Goal: Communication & Community: Answer question/provide support

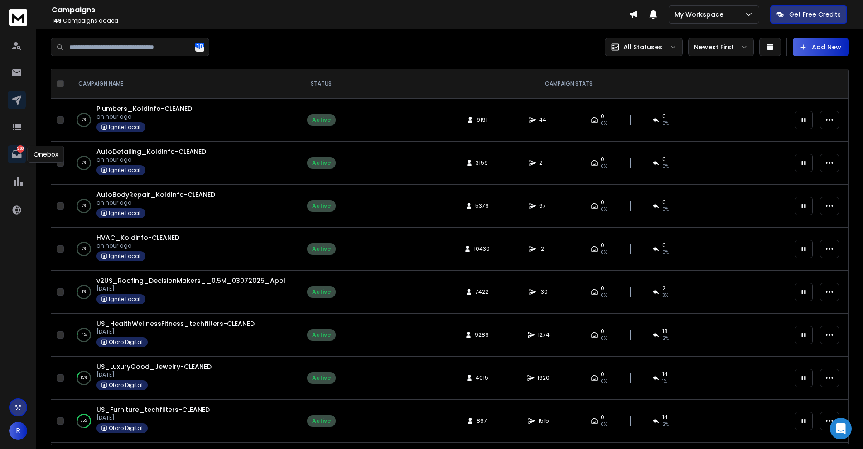
click at [8, 152] on link "360" at bounding box center [17, 154] width 18 height 18
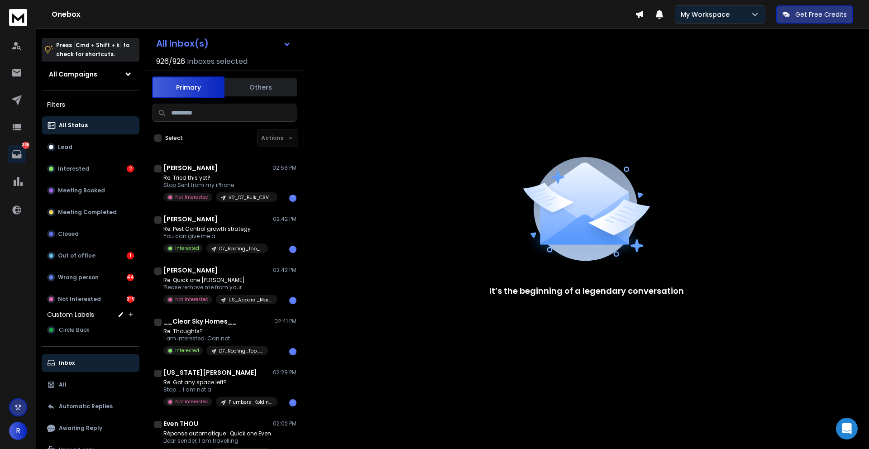
click at [710, 14] on p "My Workspace" at bounding box center [707, 14] width 53 height 9
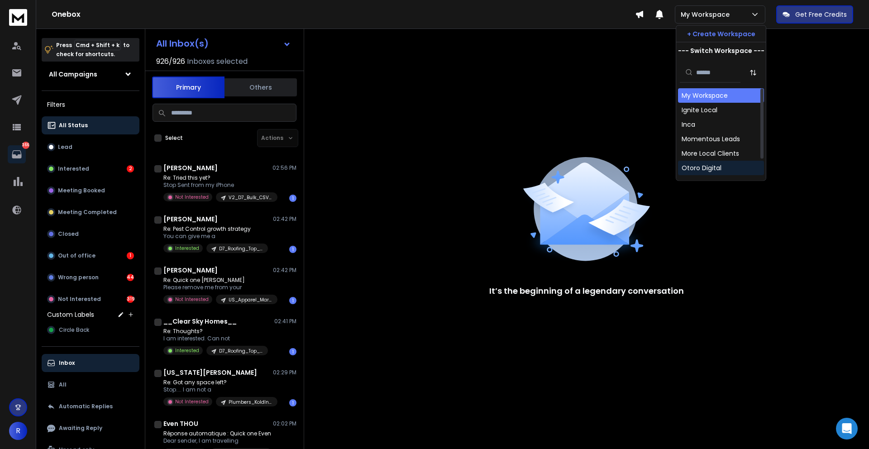
click at [720, 163] on div "Otoro Digital" at bounding box center [702, 167] width 40 height 9
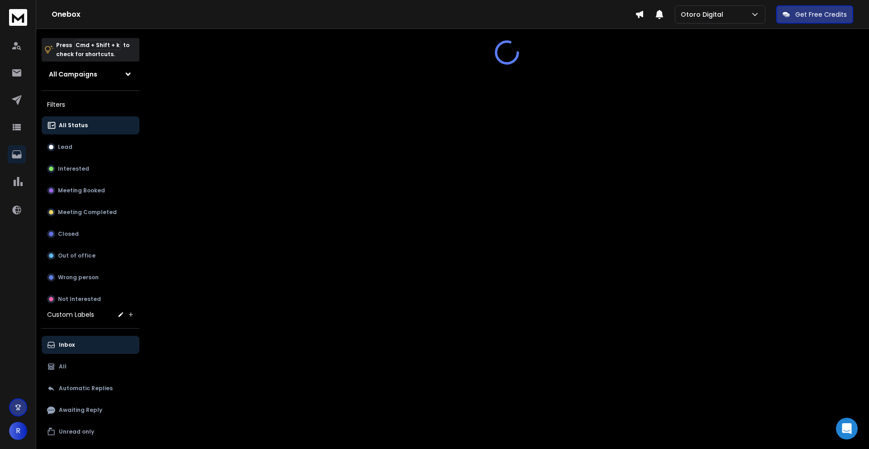
click at [706, 19] on button "Otoro Digital" at bounding box center [720, 14] width 91 height 18
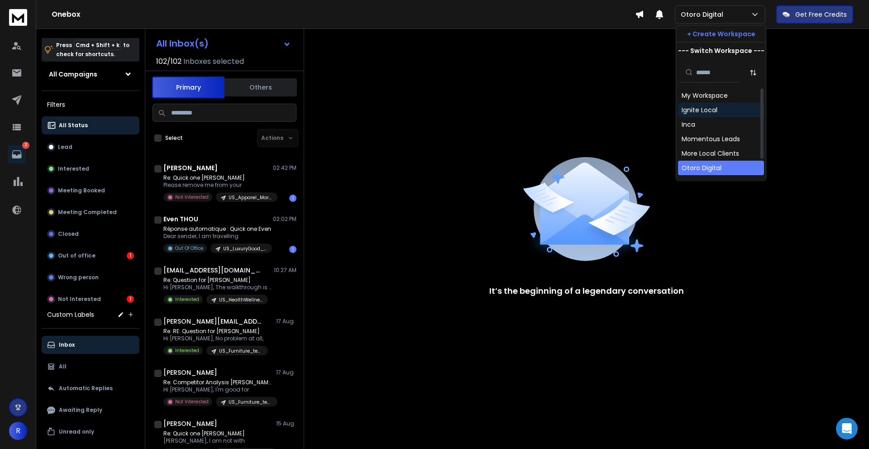
click at [717, 112] on div "Ignite Local" at bounding box center [700, 110] width 36 height 9
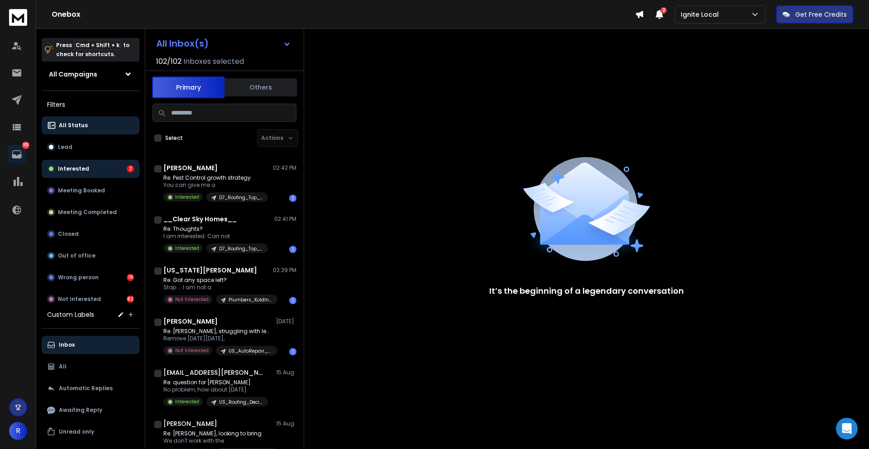
click at [122, 169] on button "Interested 2" at bounding box center [91, 169] width 98 height 18
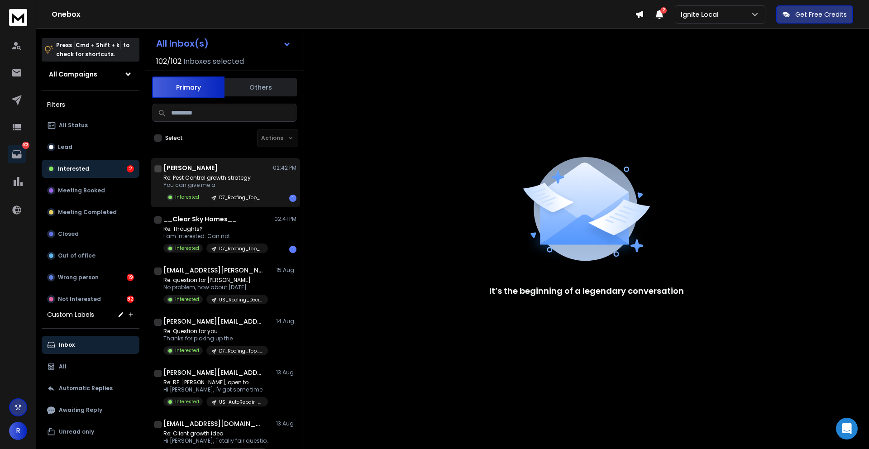
click at [202, 178] on p "Re: Pest Control growth strategy" at bounding box center [215, 177] width 105 height 7
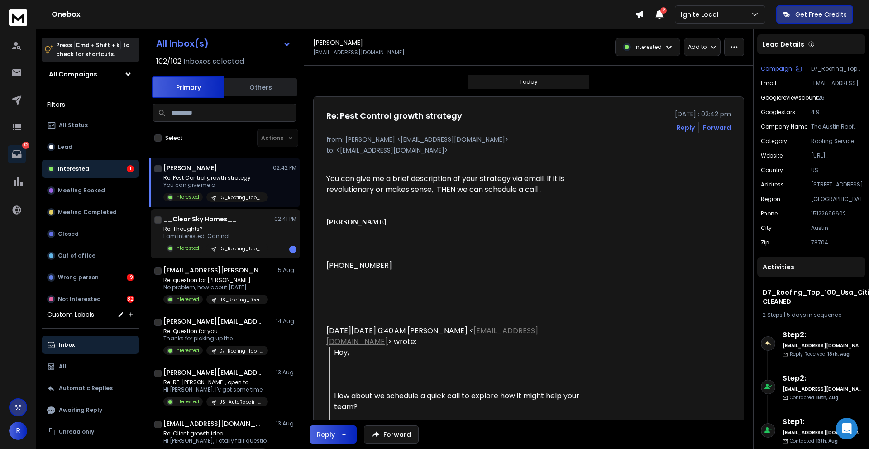
click at [202, 229] on p "Re: Thoughts?" at bounding box center [215, 229] width 105 height 7
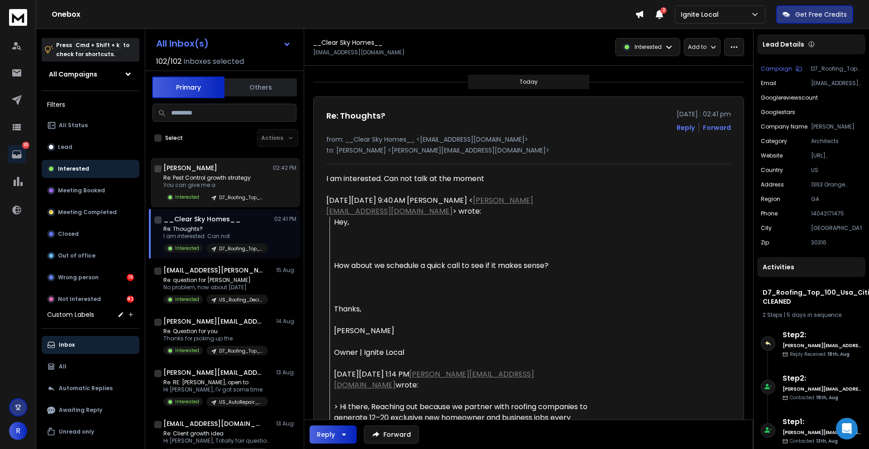
click at [256, 182] on p "You can give me a" at bounding box center [215, 185] width 105 height 7
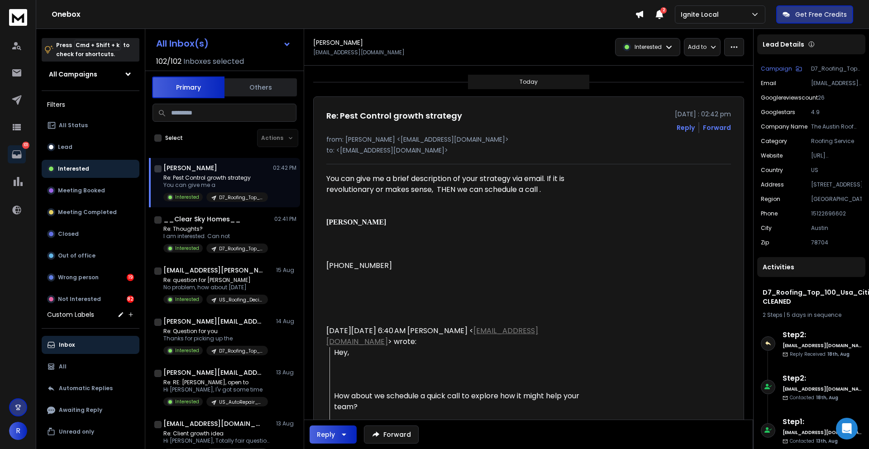
click at [326, 434] on div "Reply" at bounding box center [326, 434] width 18 height 9
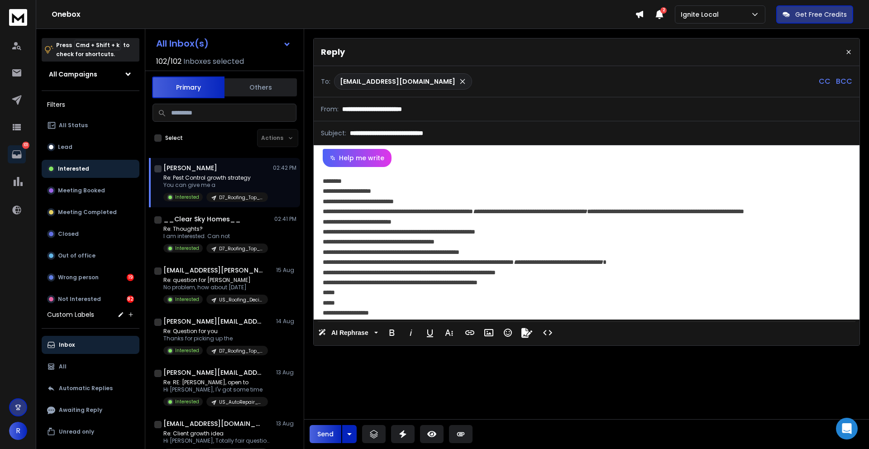
click at [365, 182] on p "********" at bounding box center [582, 181] width 518 height 10
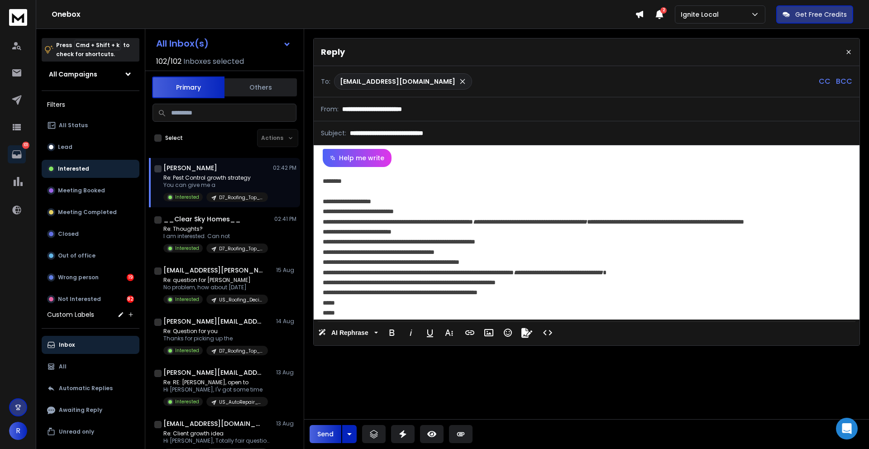
click at [393, 203] on p "**********" at bounding box center [582, 202] width 518 height 10
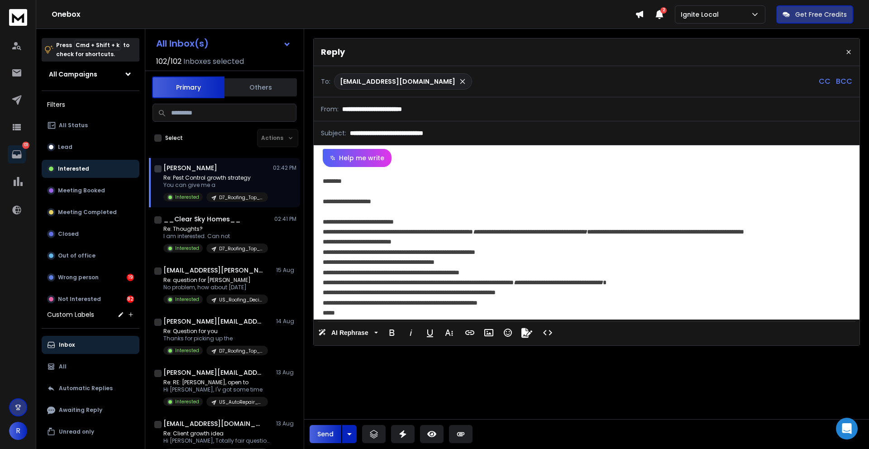
click at [413, 221] on p "**********" at bounding box center [582, 227] width 518 height 20
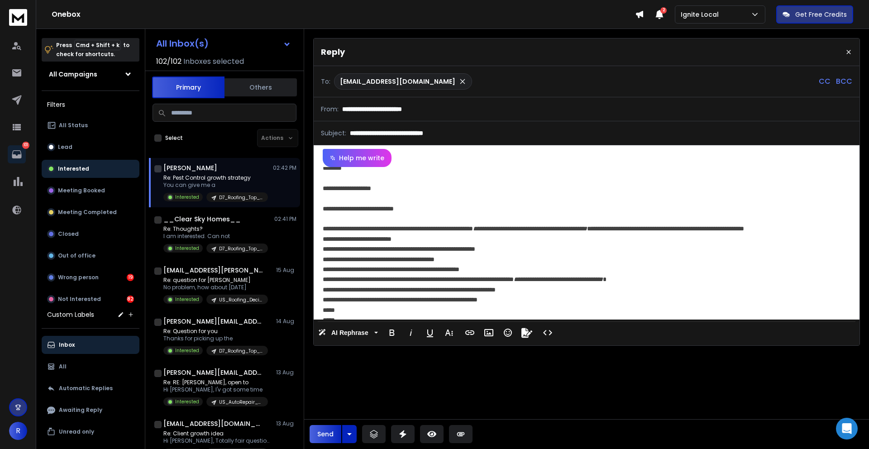
scroll to position [39, 0]
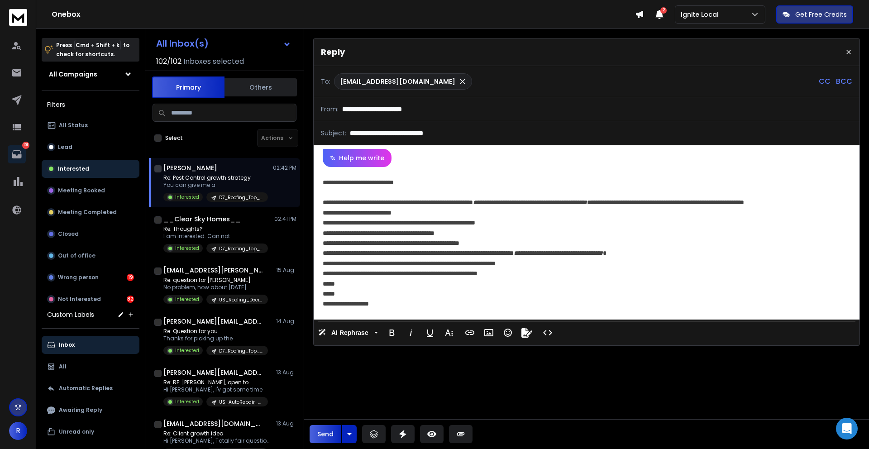
click at [319, 210] on div "**********" at bounding box center [585, 243] width 543 height 153
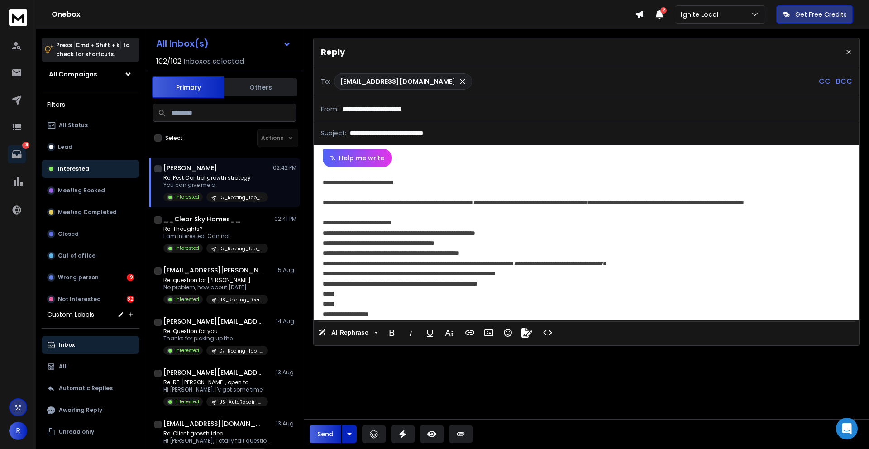
click at [422, 223] on p "**********" at bounding box center [582, 238] width 518 height 41
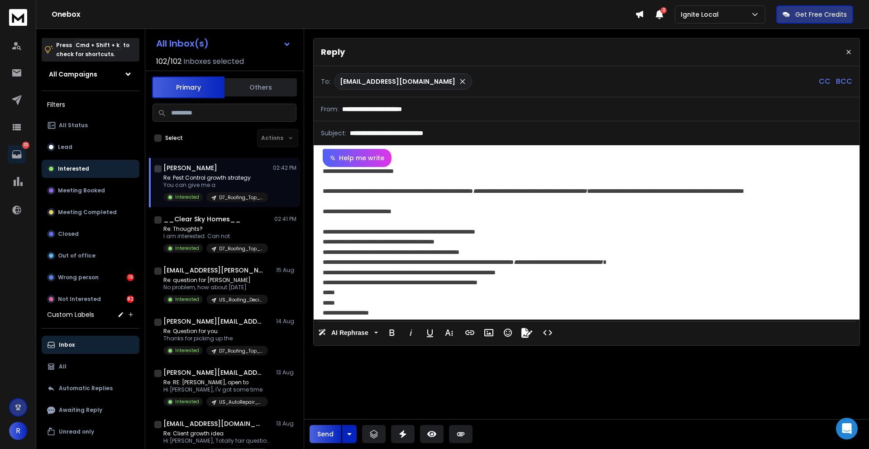
scroll to position [44, 0]
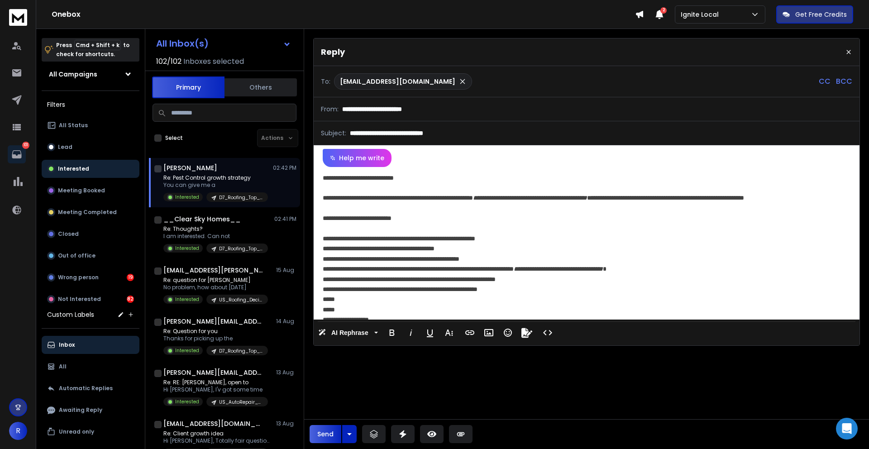
click at [505, 259] on p "**********" at bounding box center [582, 244] width 518 height 41
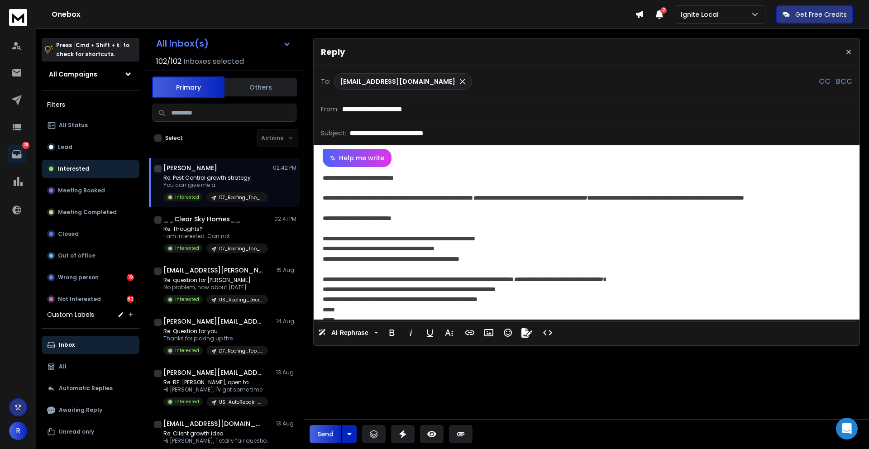
click at [680, 278] on p "**********" at bounding box center [582, 279] width 518 height 10
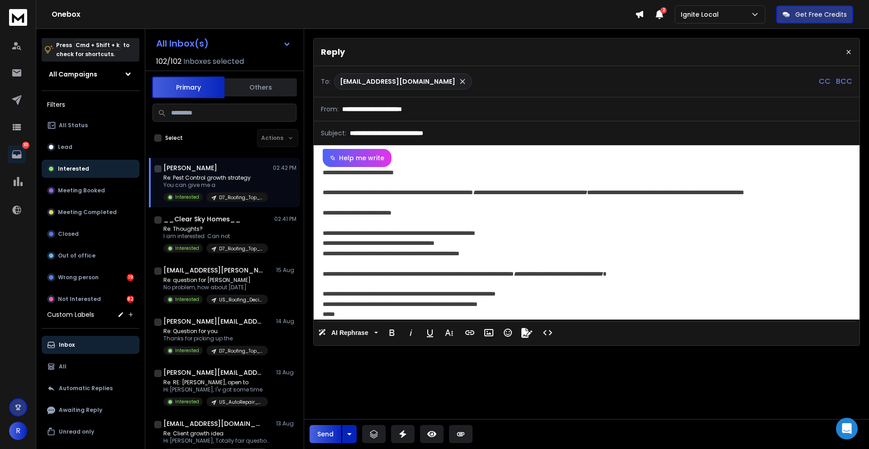
scroll to position [67, 0]
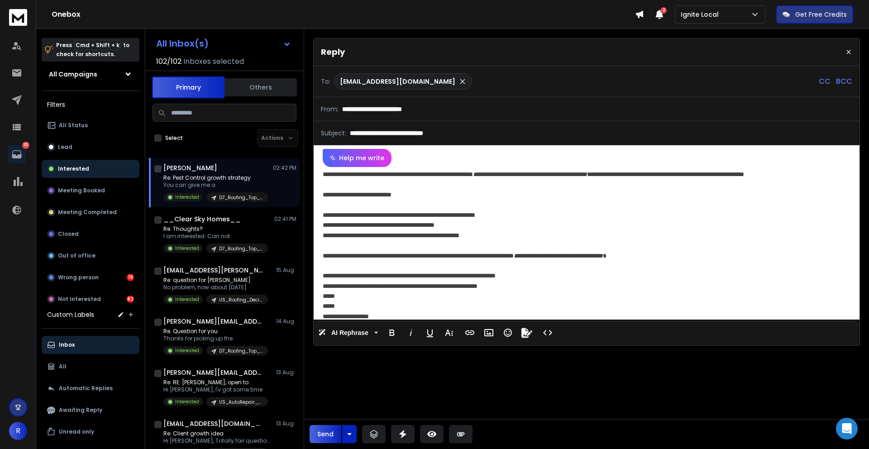
click at [560, 278] on p "**********" at bounding box center [582, 281] width 518 height 20
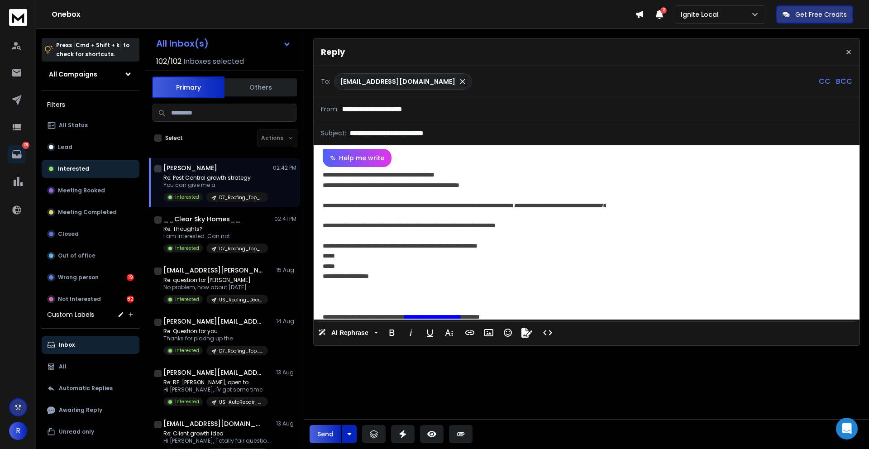
click at [542, 244] on p "**********" at bounding box center [582, 241] width 518 height 20
click at [449, 244] on p "**********" at bounding box center [582, 241] width 518 height 20
click at [450, 242] on p "**********" at bounding box center [582, 241] width 518 height 20
click at [374, 246] on p "**********" at bounding box center [582, 241] width 518 height 20
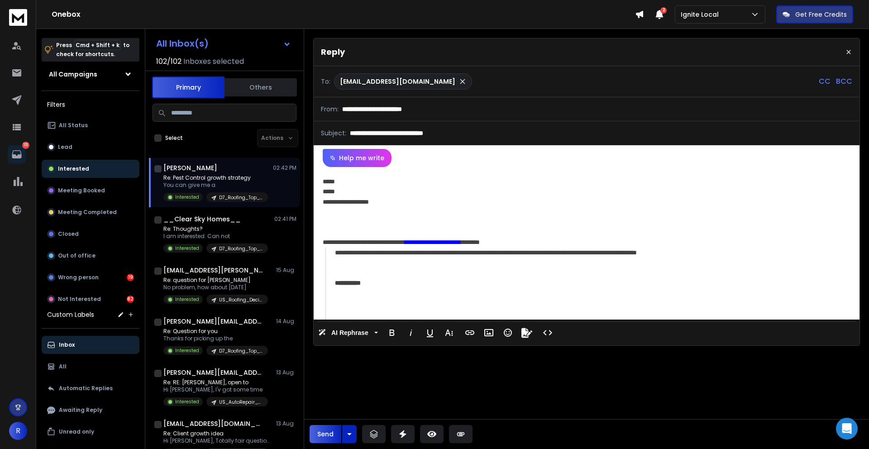
scroll to position [203, 0]
click at [336, 427] on button "Send" at bounding box center [326, 434] width 32 height 18
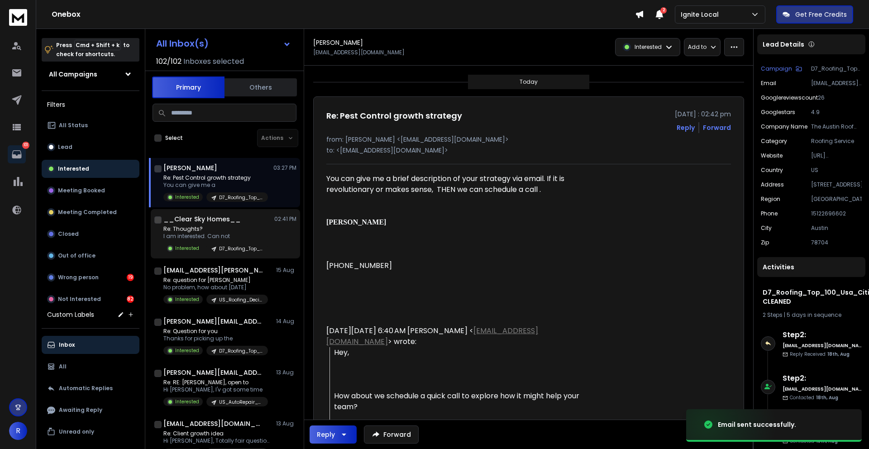
click at [248, 233] on p "I am interested. Can not" at bounding box center [215, 236] width 105 height 7
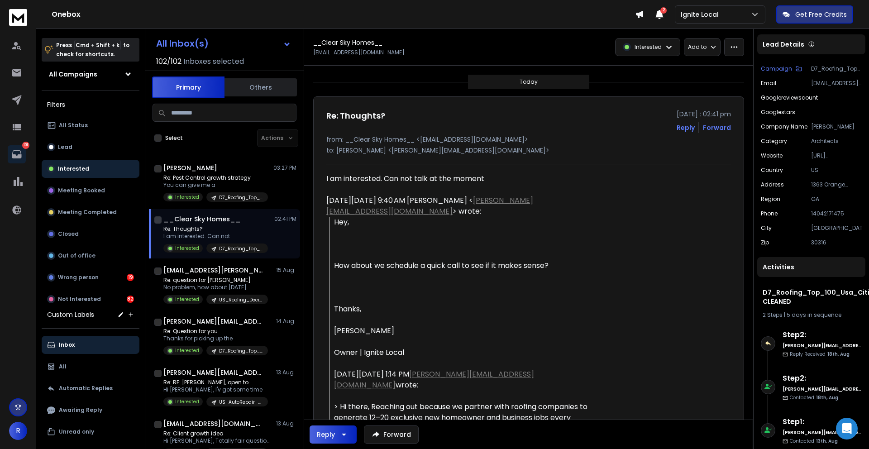
click at [323, 432] on div "Reply" at bounding box center [326, 434] width 18 height 9
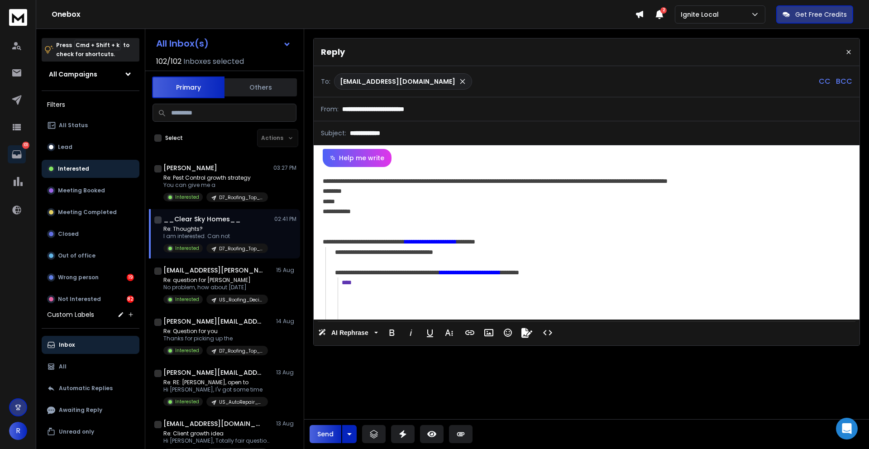
click at [324, 437] on button "Send" at bounding box center [326, 434] width 32 height 18
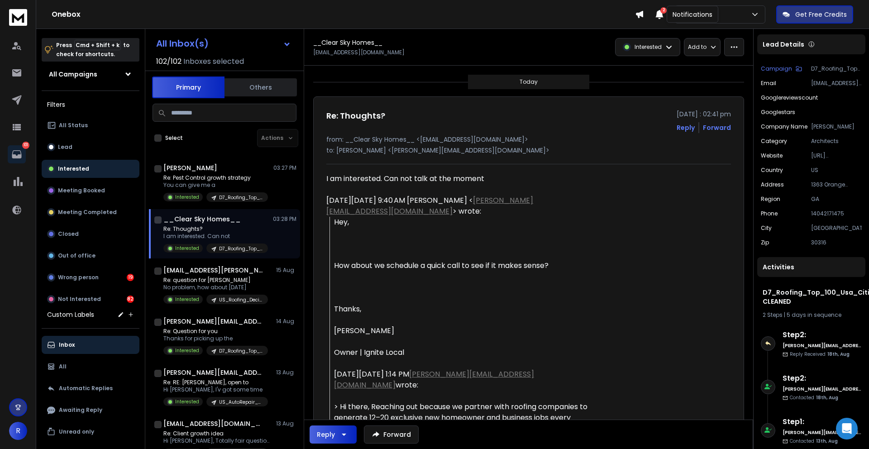
click at [662, 16] on icon at bounding box center [660, 14] width 8 height 9
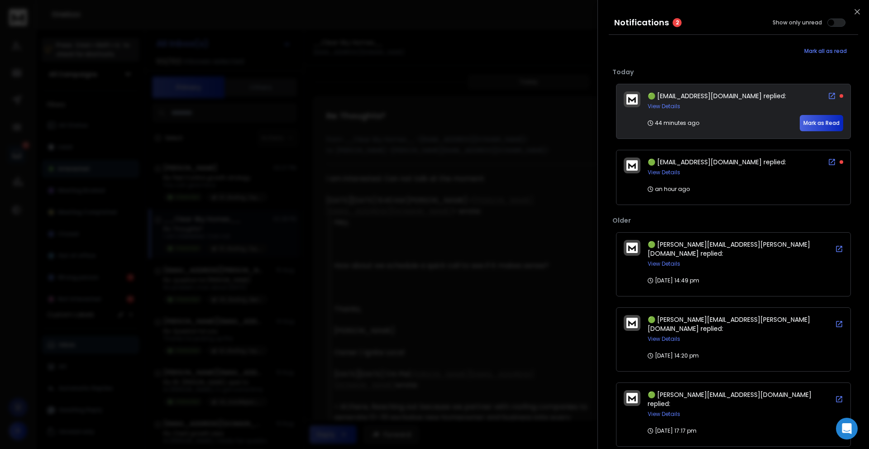
click at [812, 126] on button "Mark as Read" at bounding box center [821, 123] width 43 height 16
click at [857, 15] on icon "button" at bounding box center [857, 11] width 9 height 9
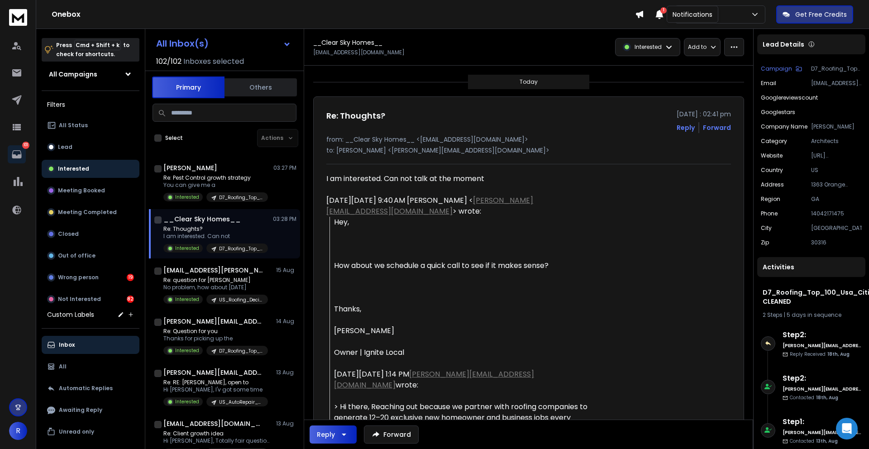
click at [665, 15] on body "Your warmest leads are on your site – Turn visits into conversations Reach Out …" at bounding box center [434, 224] width 869 height 449
click at [660, 15] on icon at bounding box center [660, 14] width 8 height 9
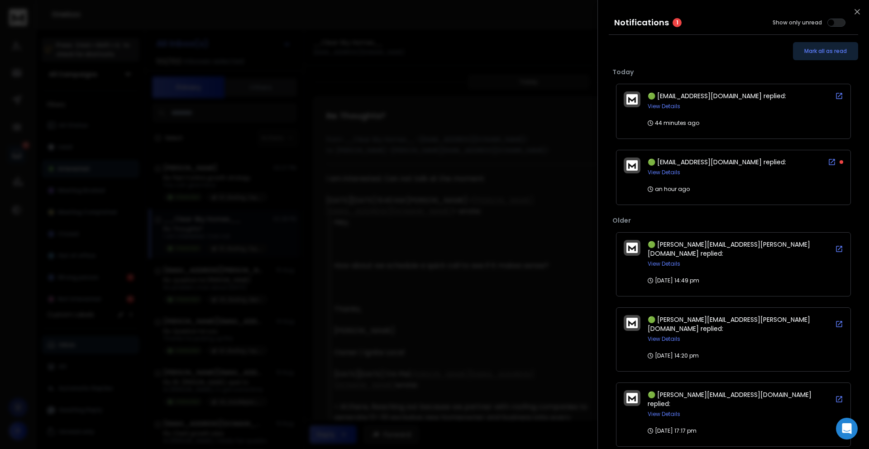
click at [826, 48] on span "Mark all as read" at bounding box center [826, 51] width 43 height 7
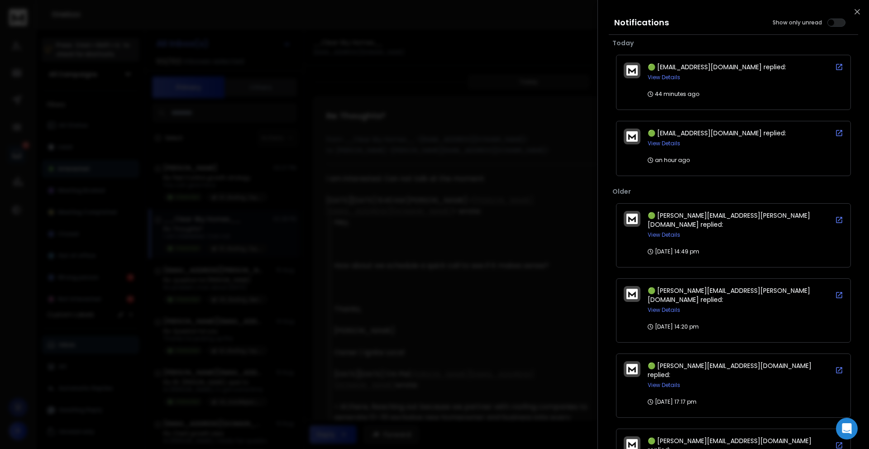
click at [833, 25] on button "Show only unread" at bounding box center [837, 23] width 18 height 8
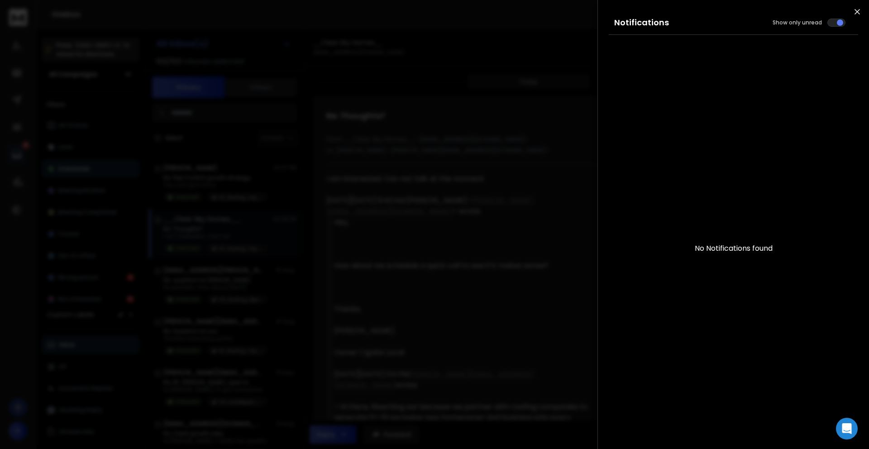
click at [853, 11] on icon "button" at bounding box center [857, 11] width 9 height 9
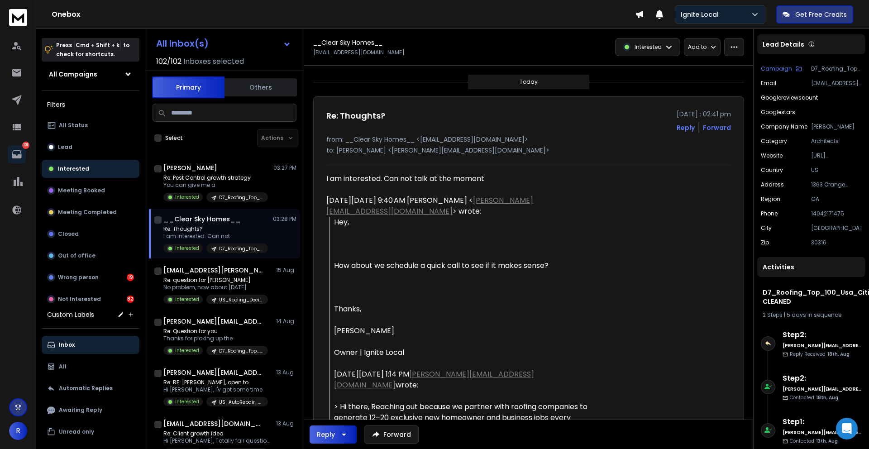
click at [739, 10] on div "Ignite Local" at bounding box center [720, 14] width 79 height 9
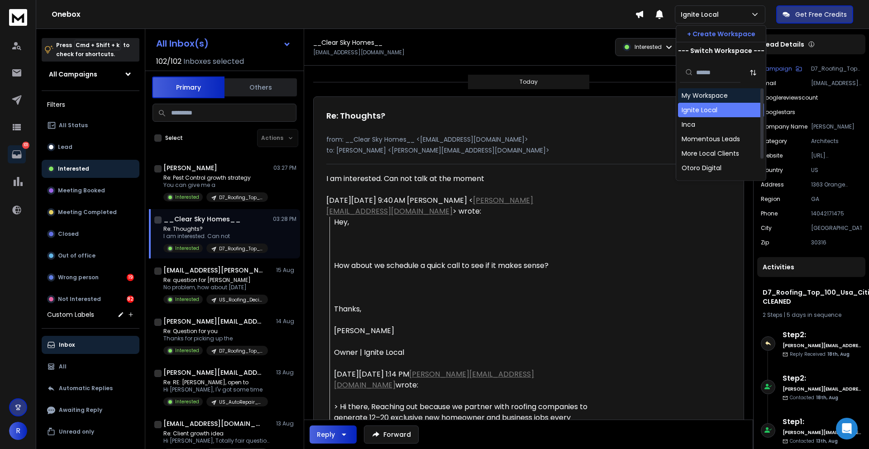
click at [715, 95] on div "My Workspace" at bounding box center [705, 95] width 46 height 9
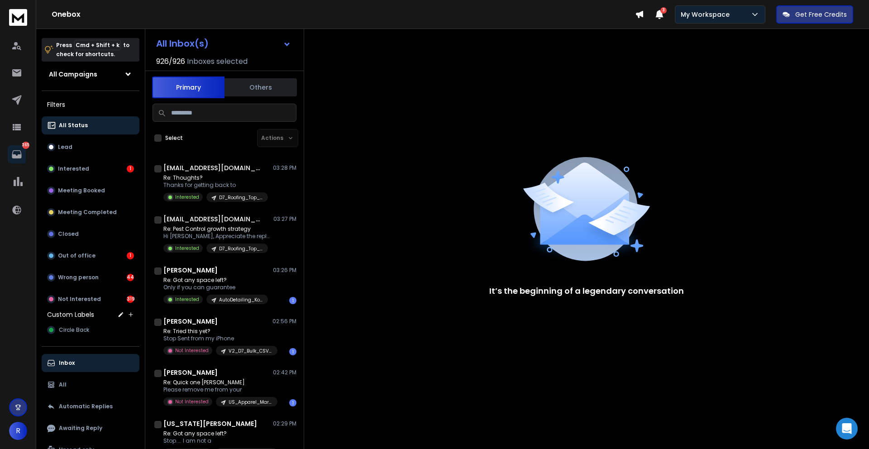
click at [734, 12] on div "My Workspace" at bounding box center [720, 14] width 79 height 9
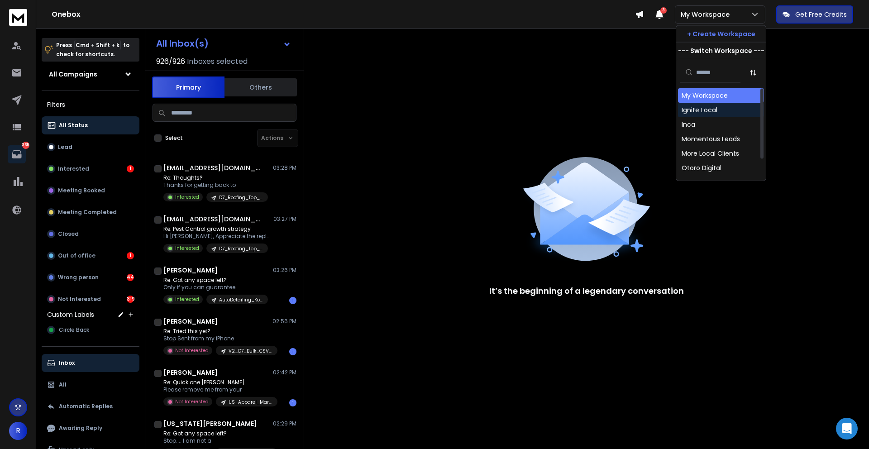
click at [735, 105] on div "Ignite Local" at bounding box center [721, 110] width 86 height 14
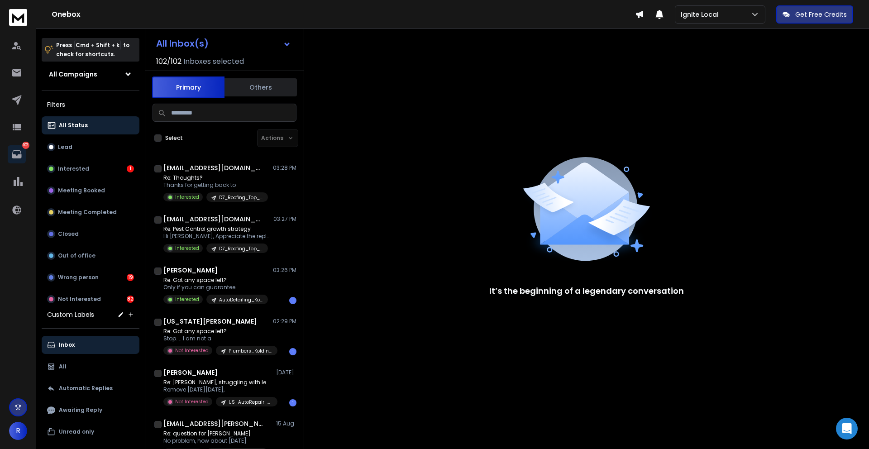
click at [127, 171] on div "1" at bounding box center [130, 168] width 7 height 7
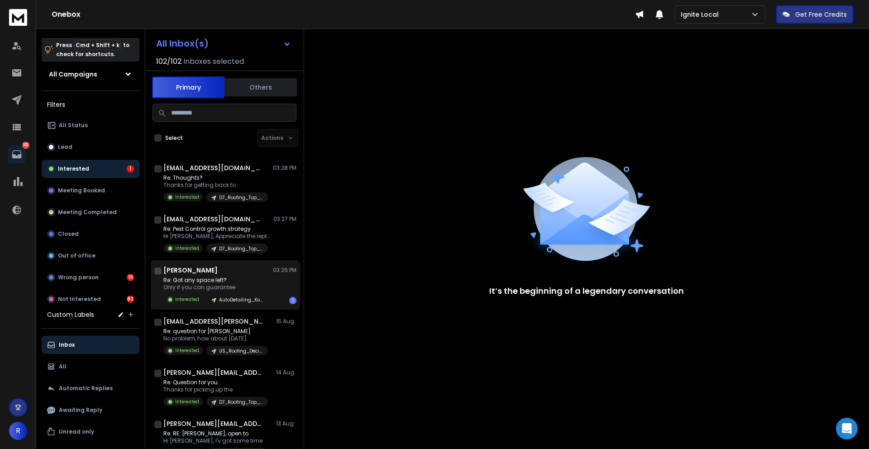
click at [235, 278] on p "Re: Got any space left?" at bounding box center [215, 280] width 105 height 7
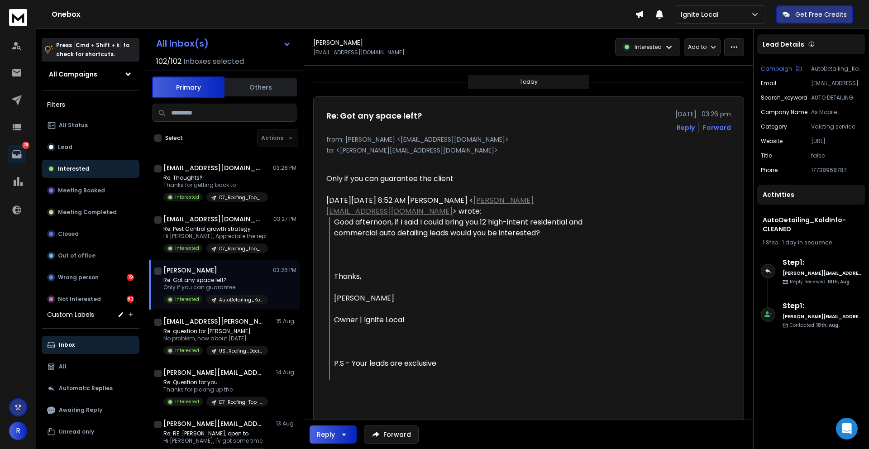
click at [322, 427] on button "Reply" at bounding box center [333, 435] width 47 height 18
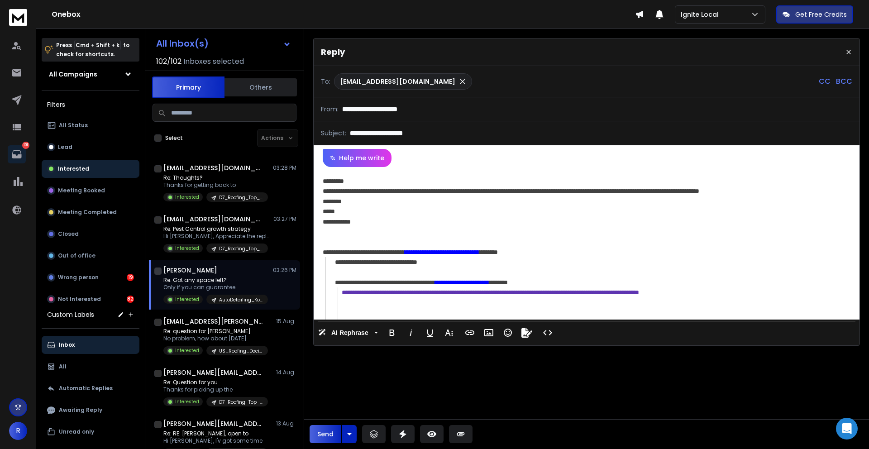
click at [328, 435] on button "Send" at bounding box center [326, 434] width 32 height 18
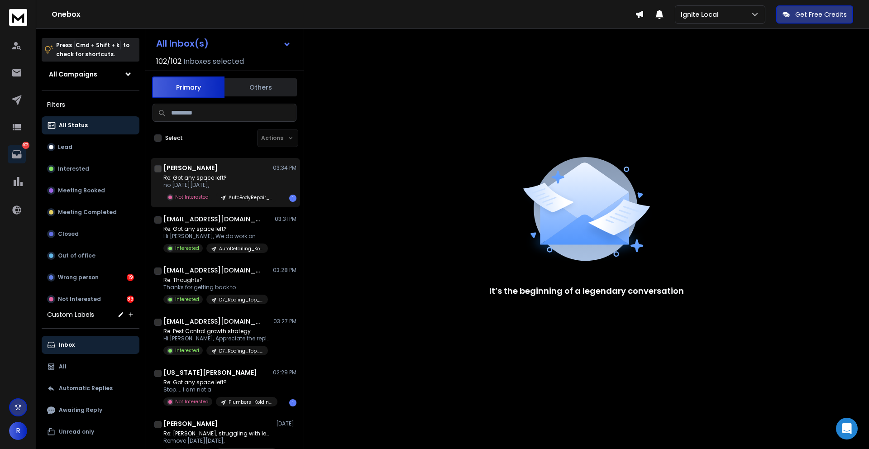
click at [279, 195] on div "Re: Got any space left? no On Mon, Aug 18, Not Interested AutoBodyRepair_KoldIn…" at bounding box center [229, 188] width 133 height 28
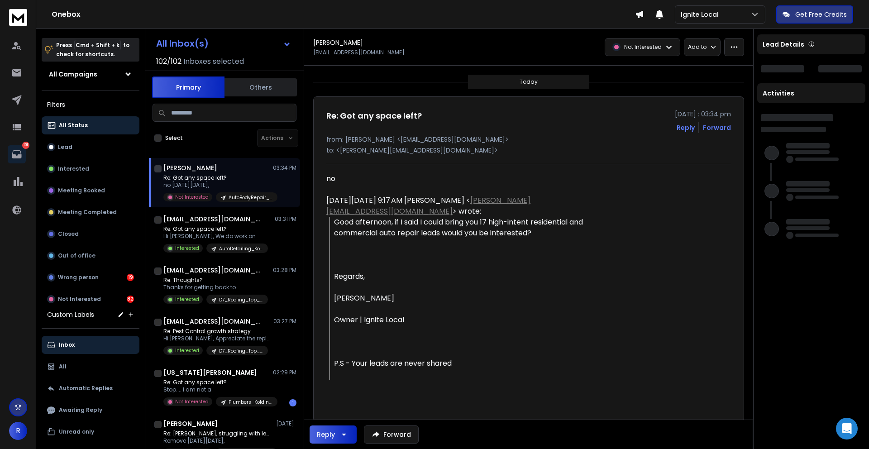
click at [731, 55] on button "button" at bounding box center [735, 47] width 20 height 18
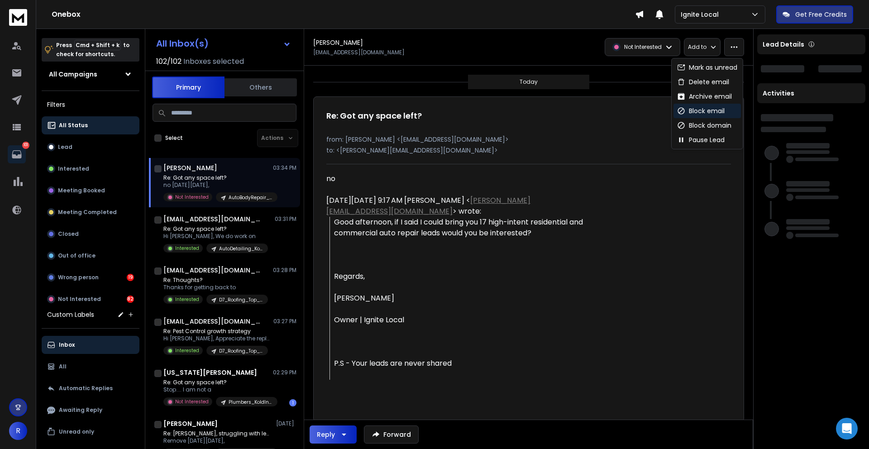
click at [726, 114] on div "Block email" at bounding box center [707, 111] width 67 height 14
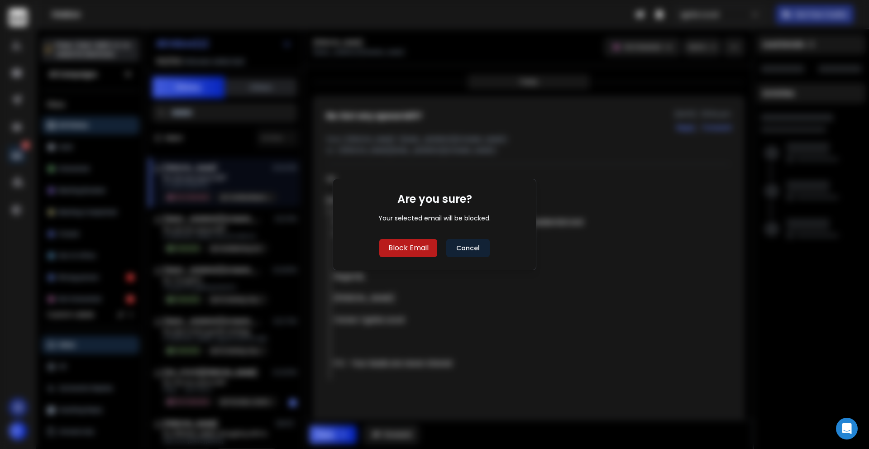
click at [419, 244] on button "Block Email" at bounding box center [408, 248] width 58 height 18
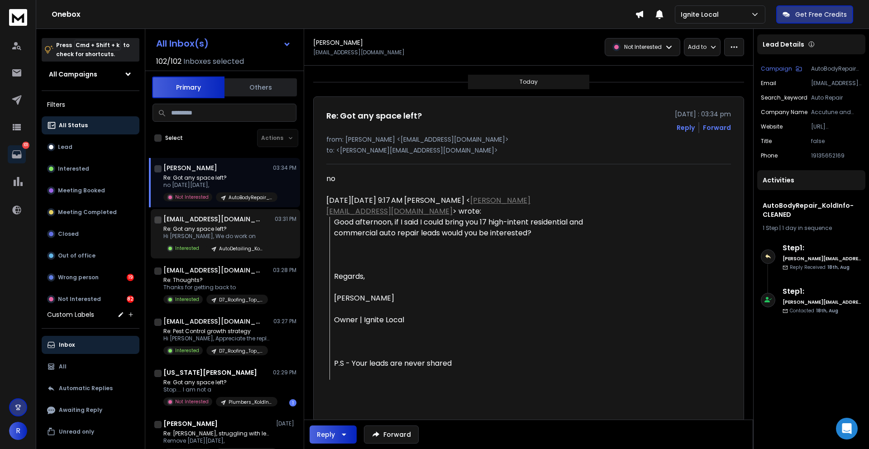
scroll to position [155, 0]
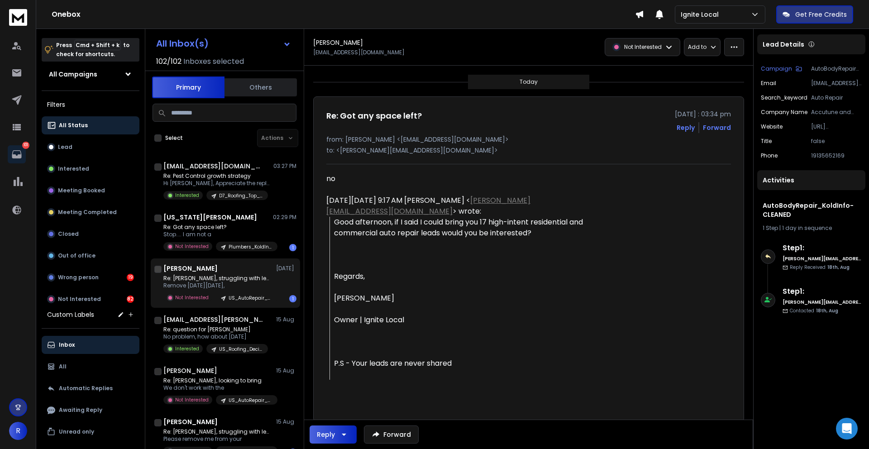
click at [259, 294] on div "US_AutoRepair_DecisionMakers_1-500_25072025_Apollo-CLEANED" at bounding box center [247, 298] width 62 height 10
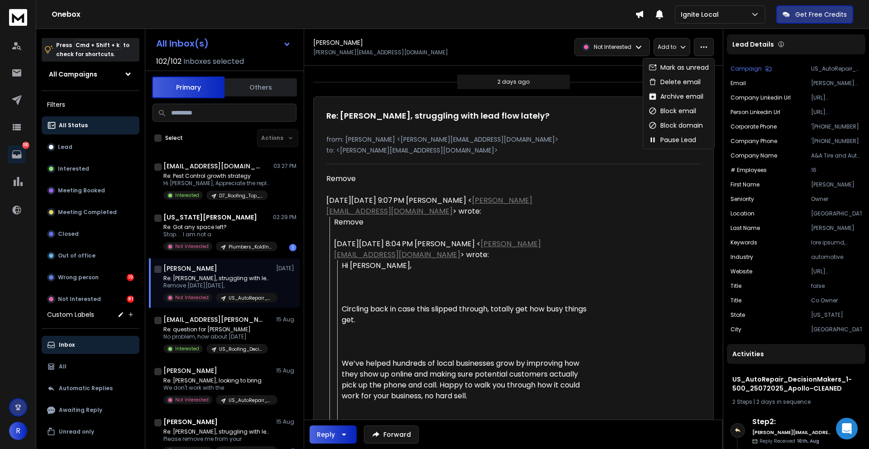
click at [702, 56] on button "button" at bounding box center [704, 47] width 20 height 18
click at [690, 108] on div "Block email" at bounding box center [673, 110] width 48 height 9
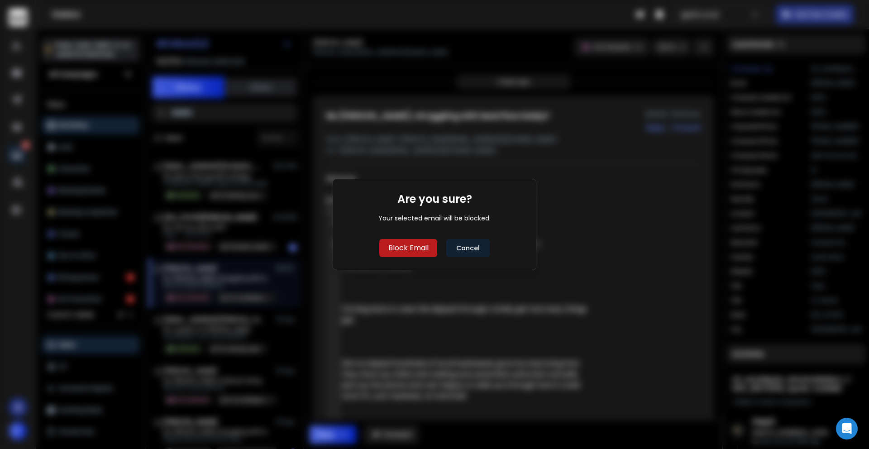
click at [405, 254] on button "Block Email" at bounding box center [408, 248] width 58 height 18
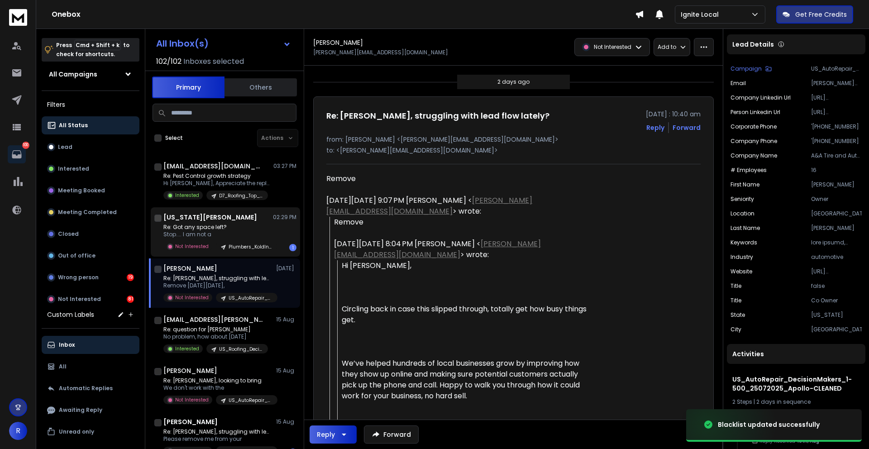
click at [268, 250] on p "Plumbers_KoldInfo-CLEANED" at bounding box center [250, 247] width 43 height 7
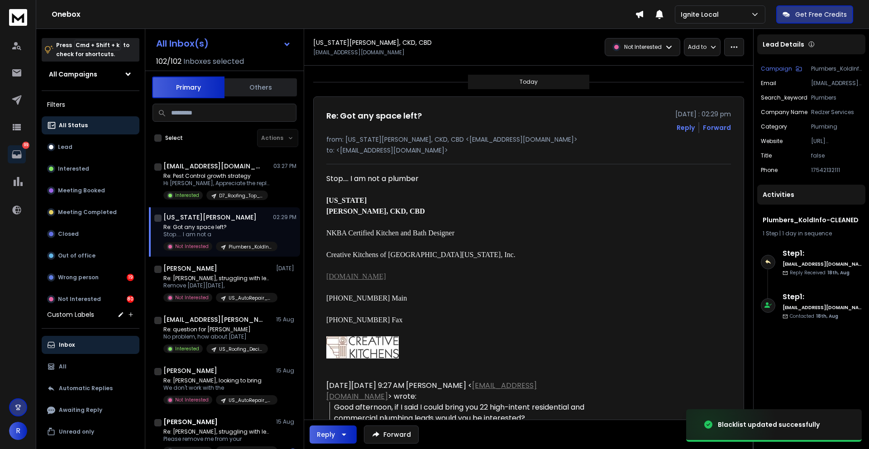
click at [736, 46] on icon "button" at bounding box center [734, 47] width 8 height 8
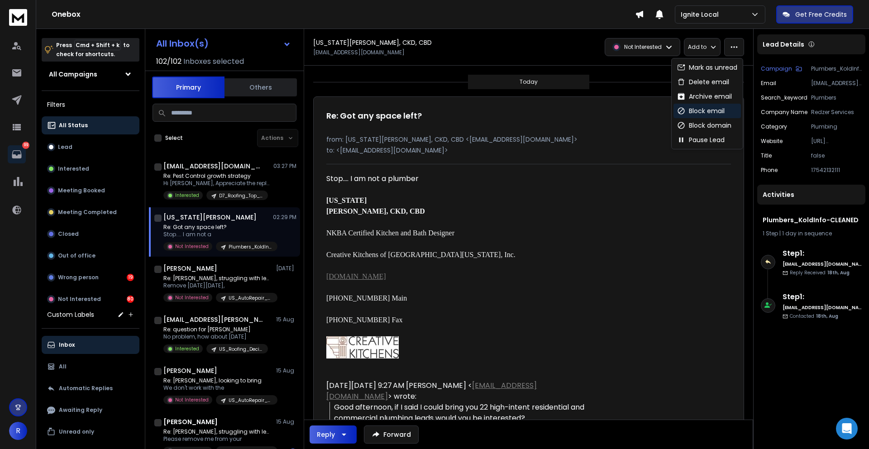
click at [721, 107] on div "Block email" at bounding box center [701, 110] width 48 height 9
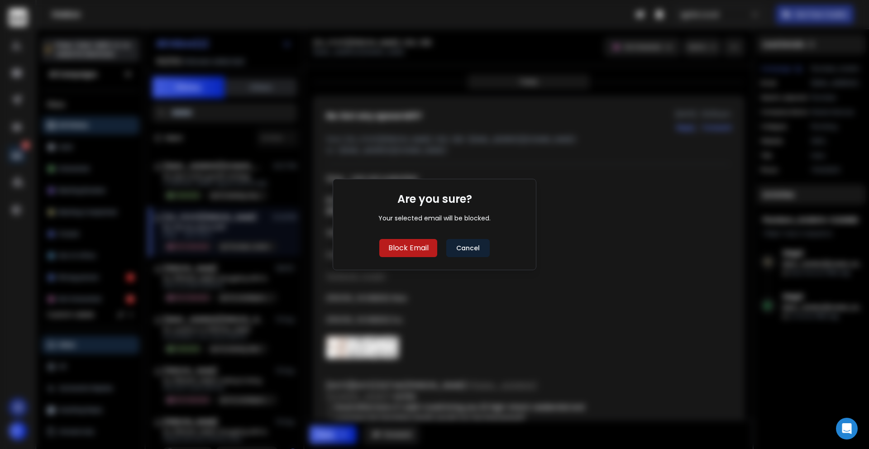
click at [420, 244] on button "Block Email" at bounding box center [408, 248] width 58 height 18
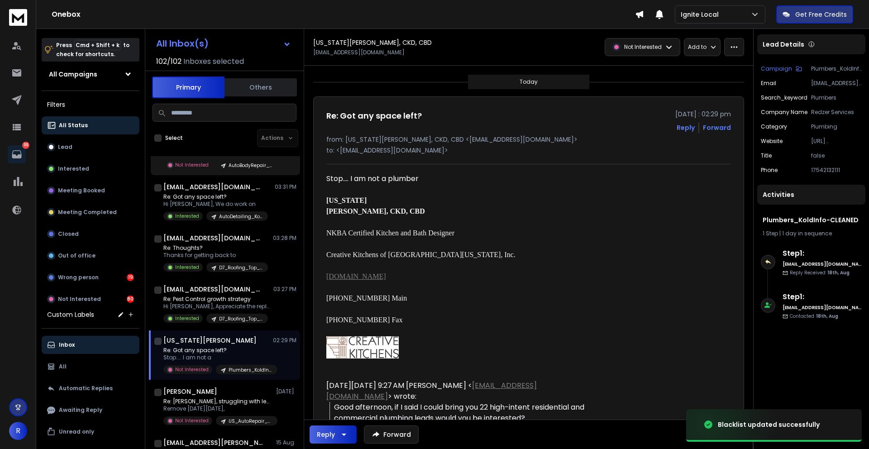
scroll to position [0, 0]
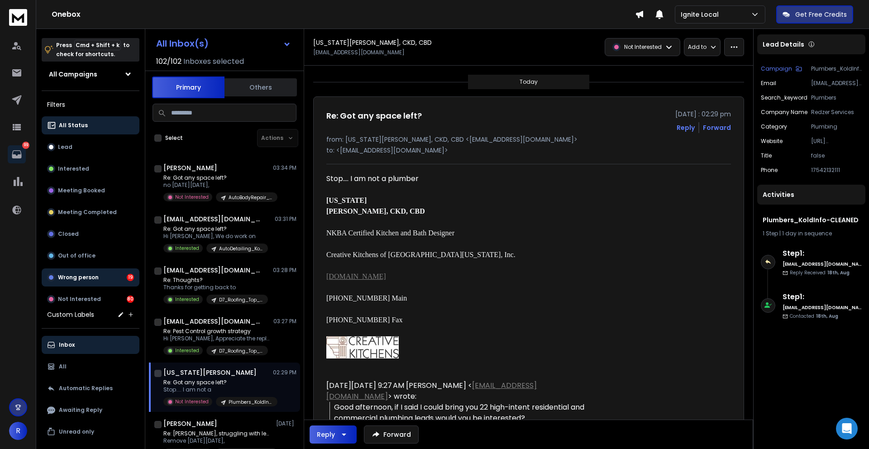
click at [114, 277] on button "Wrong person 19" at bounding box center [91, 278] width 98 height 18
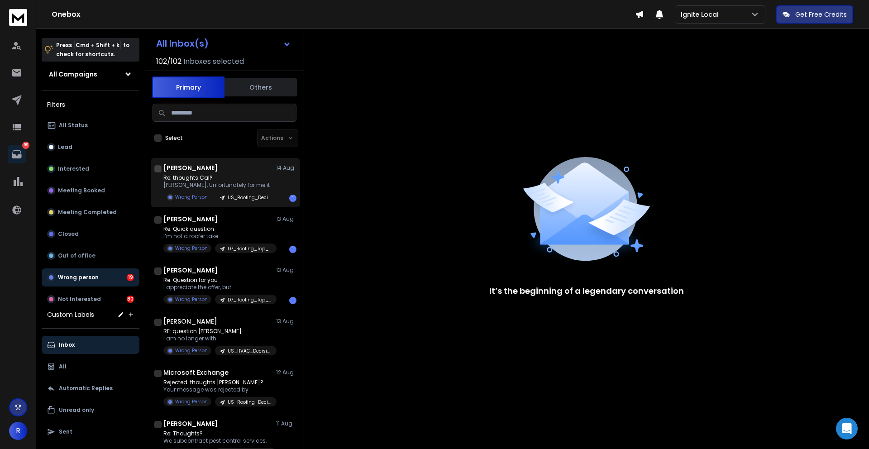
click at [266, 181] on p "Re: thoughts Cal?" at bounding box center [217, 177] width 109 height 7
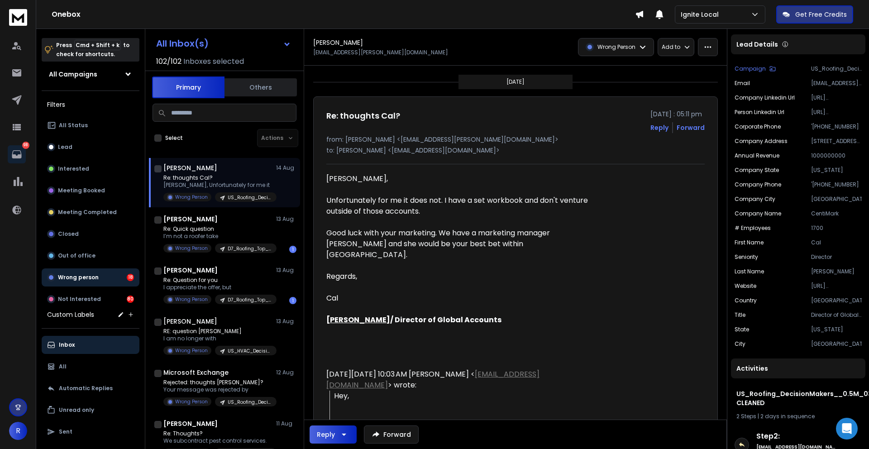
click at [653, 131] on button "Reply" at bounding box center [660, 127] width 18 height 9
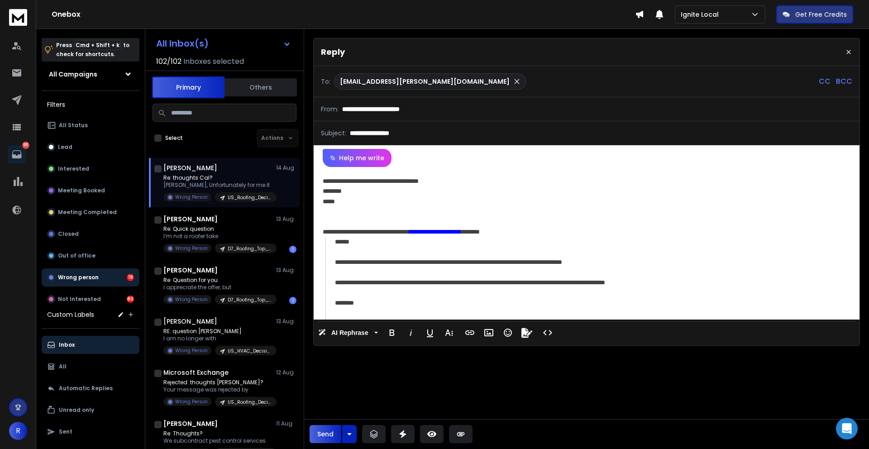
click at [326, 435] on button "Send" at bounding box center [326, 434] width 32 height 18
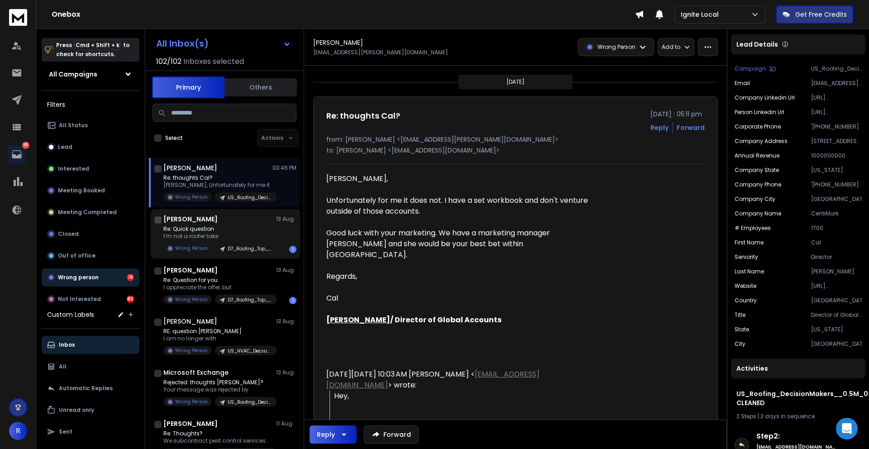
click at [266, 241] on div "Re: Quick question I’m not a roofer take Wrong Person D7_Roofing_Top_100_Usa_Ci…" at bounding box center [219, 240] width 113 height 28
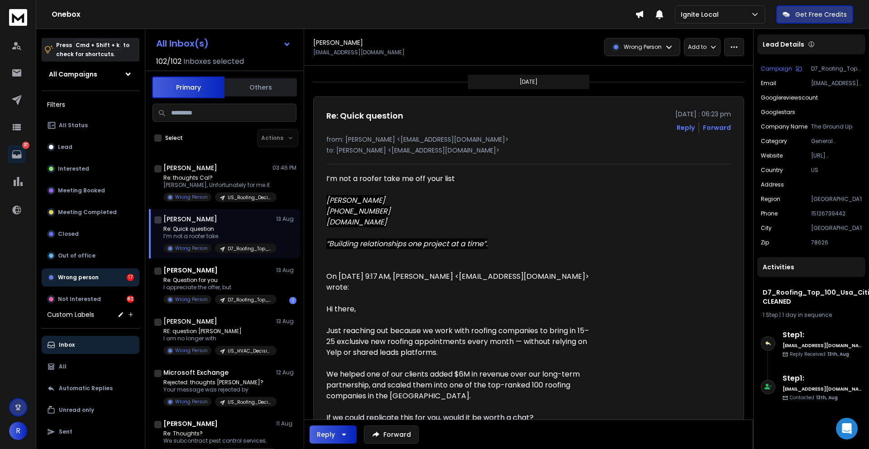
click at [665, 53] on div "Wrong Person" at bounding box center [642, 46] width 75 height 17
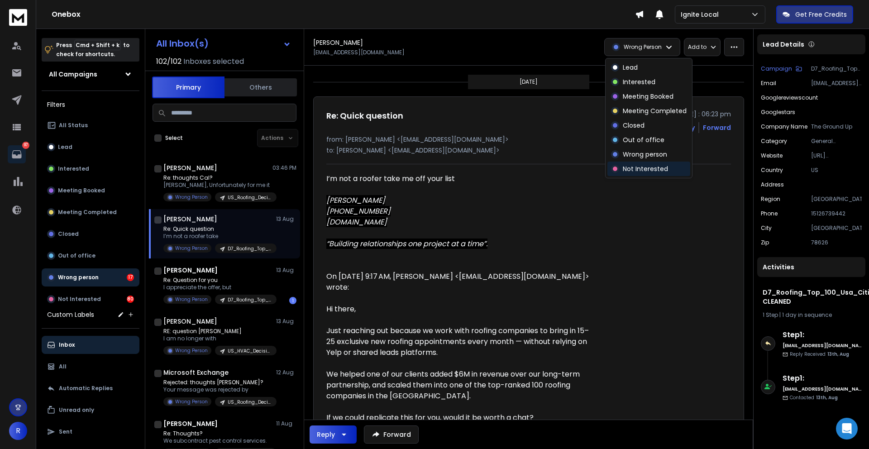
click at [661, 173] on div "Not Interested" at bounding box center [649, 169] width 83 height 14
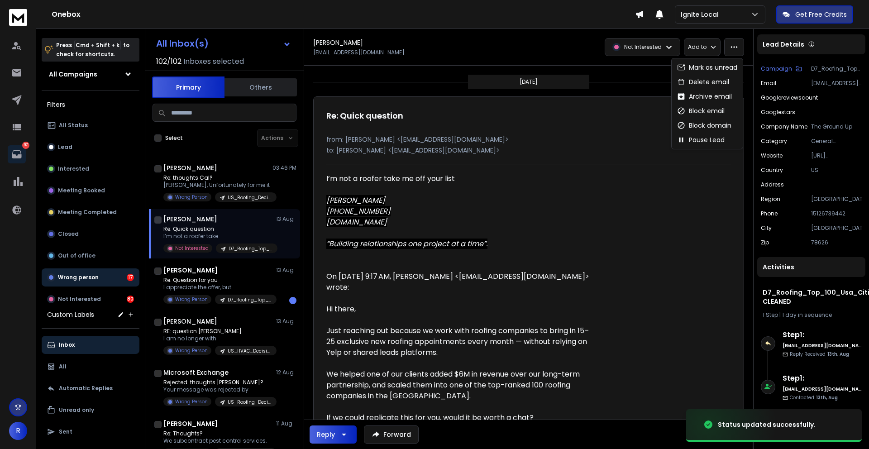
click at [729, 53] on button "button" at bounding box center [735, 47] width 20 height 18
click at [726, 116] on div "Block email" at bounding box center [707, 111] width 67 height 14
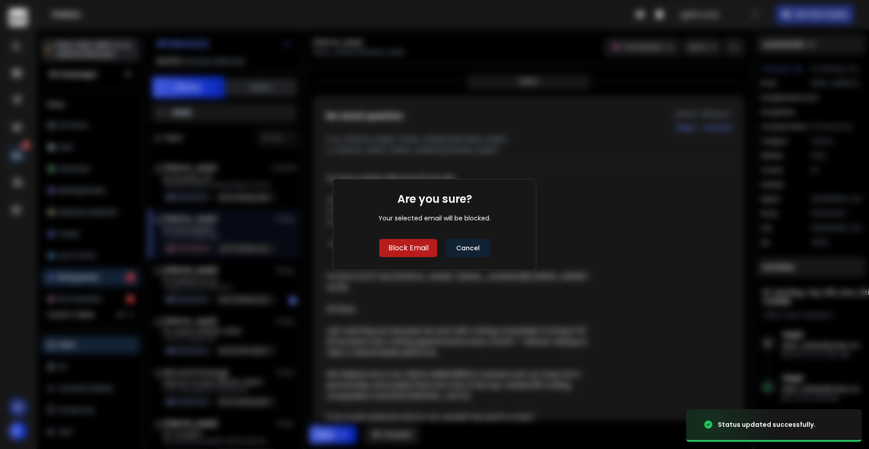
click at [410, 256] on button "Block Email" at bounding box center [408, 248] width 58 height 18
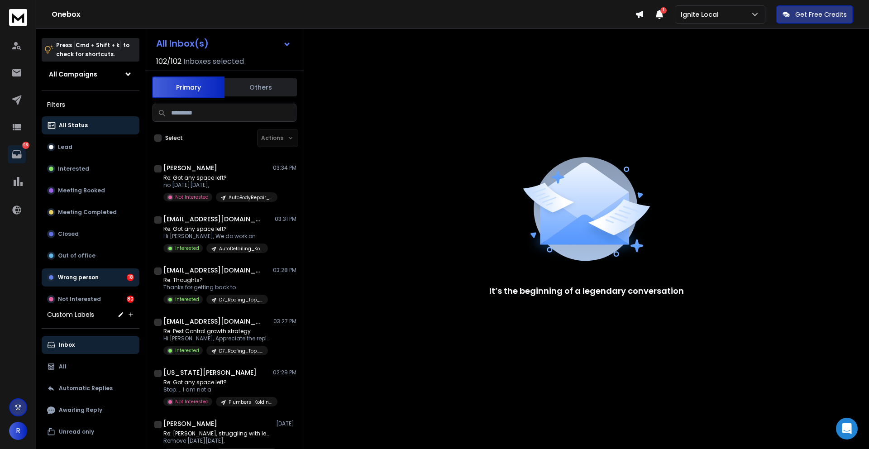
click at [121, 270] on button "Wrong person 18" at bounding box center [91, 278] width 98 height 18
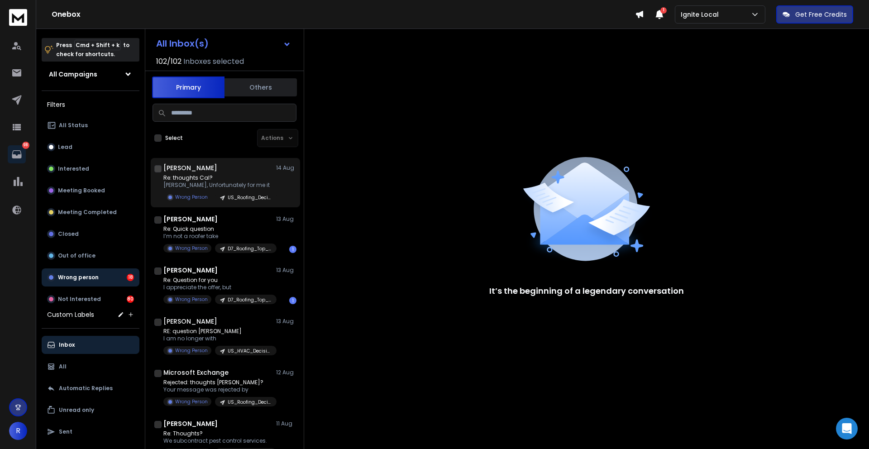
click at [270, 184] on p "[PERSON_NAME], Unfortunately for me it" at bounding box center [217, 185] width 109 height 7
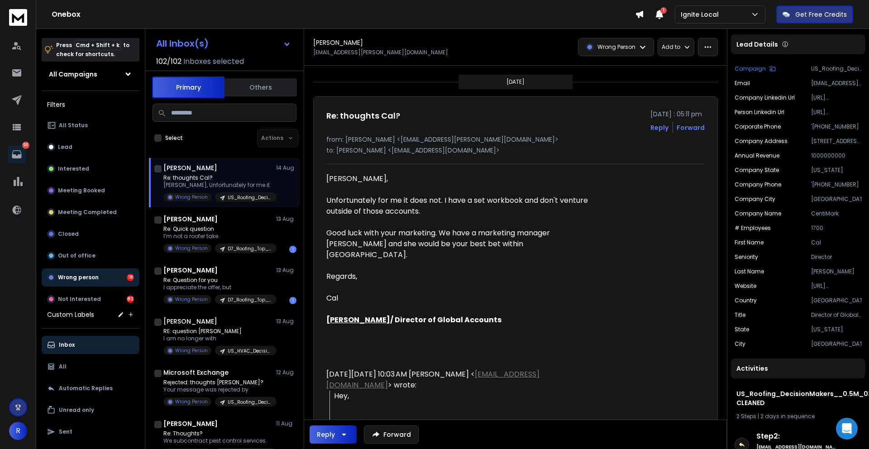
click at [621, 53] on div "Wrong Person" at bounding box center [616, 46] width 75 height 17
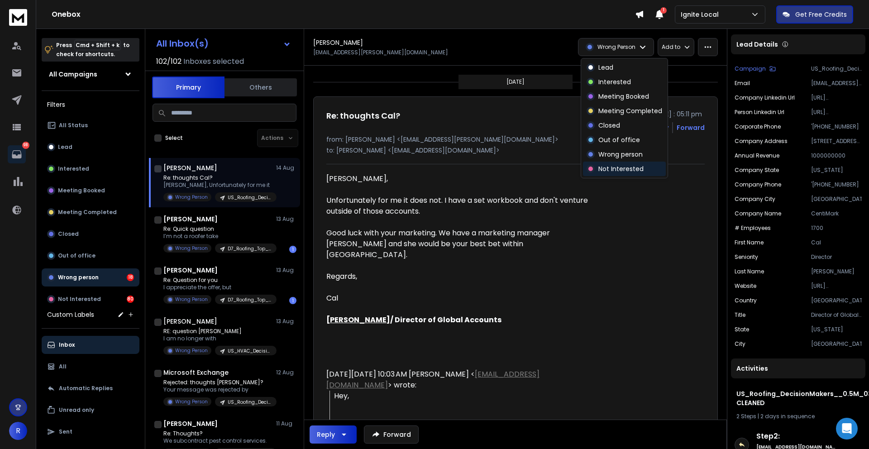
click at [620, 162] on div "Not Interested" at bounding box center [624, 169] width 83 height 14
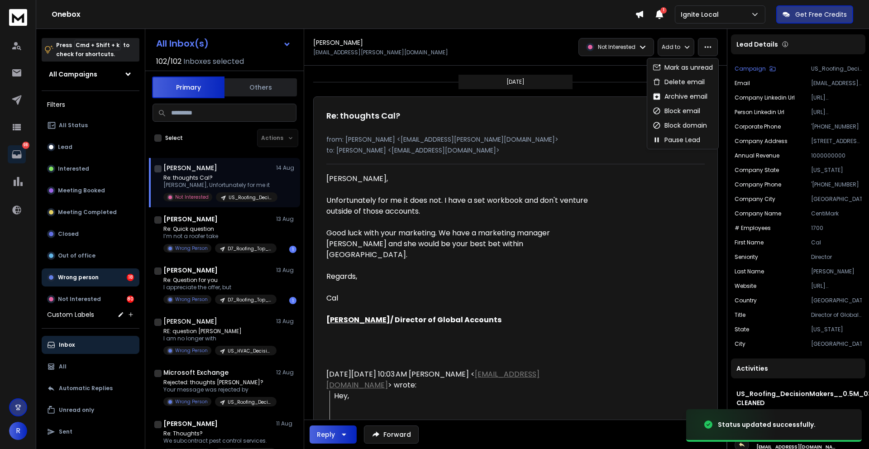
click at [708, 40] on button "button" at bounding box center [708, 47] width 20 height 18
click at [695, 106] on div "Block email" at bounding box center [682, 111] width 67 height 14
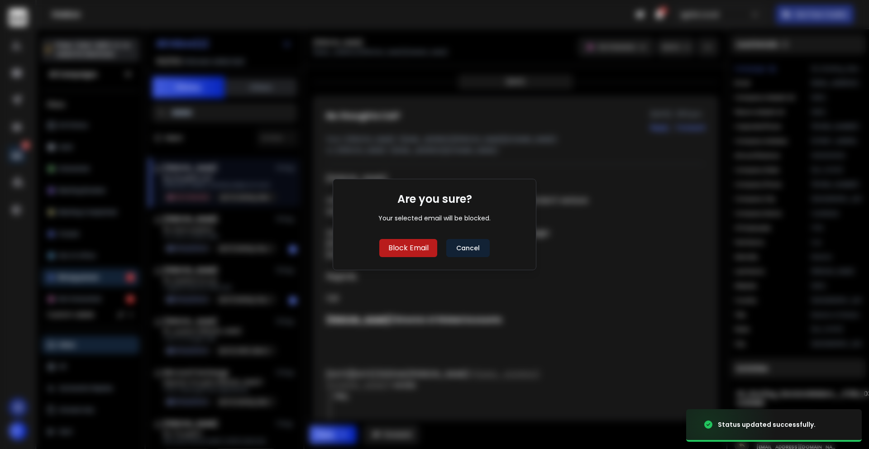
click at [409, 248] on button "Block Email" at bounding box center [408, 248] width 58 height 18
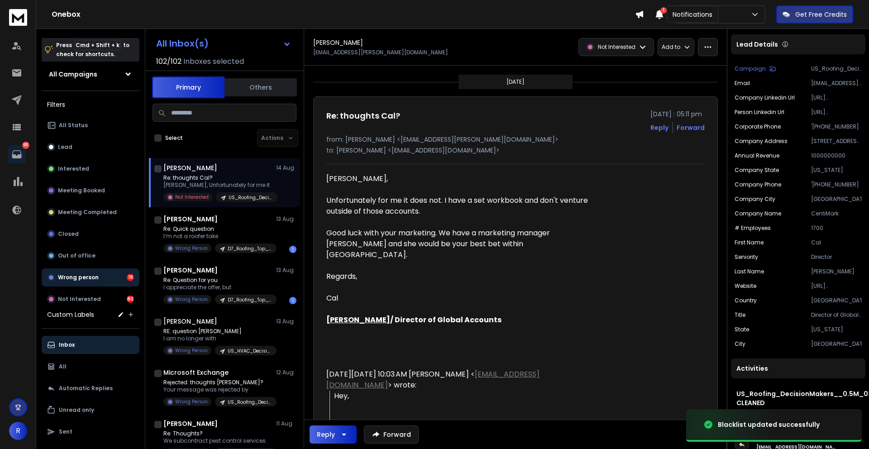
click at [661, 16] on icon at bounding box center [660, 14] width 8 height 9
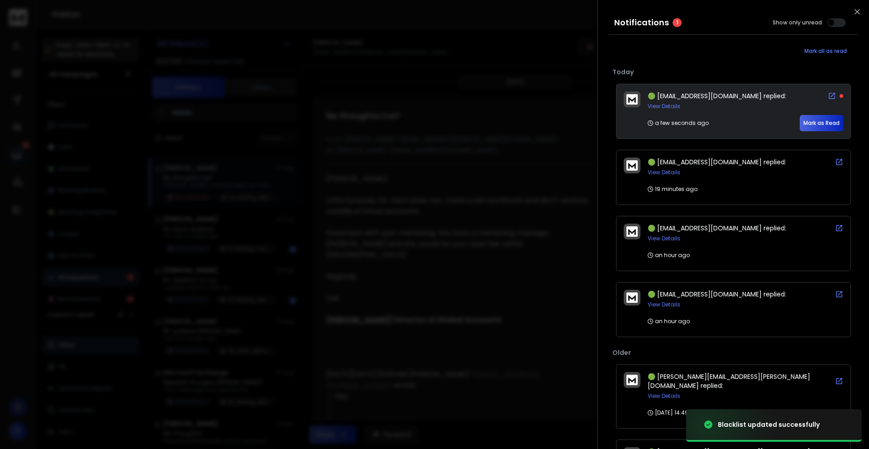
click at [802, 126] on button "Mark as Read" at bounding box center [821, 123] width 43 height 16
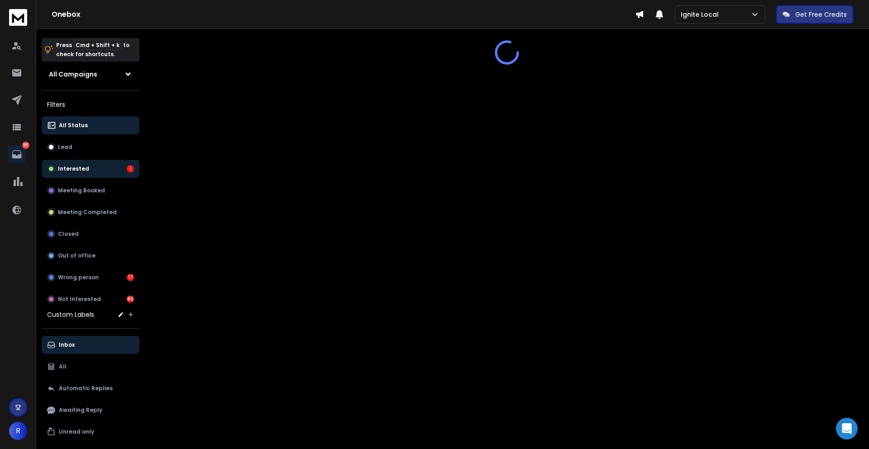
click at [82, 172] on p "Interested" at bounding box center [73, 168] width 31 height 7
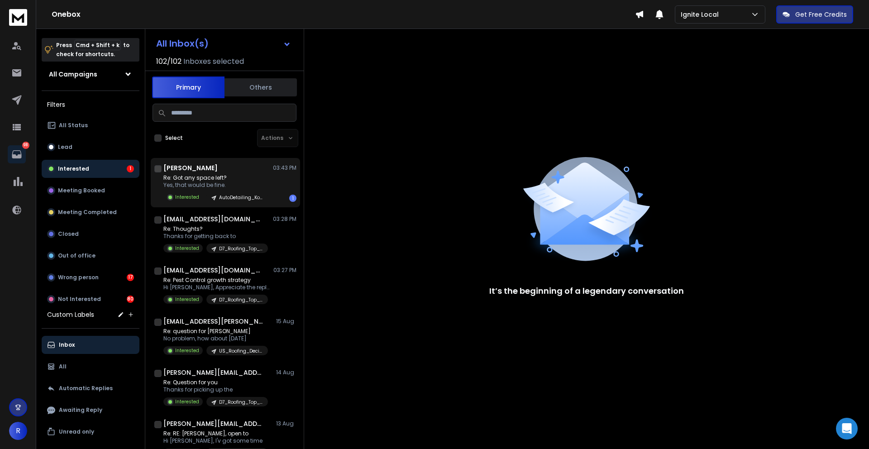
click at [211, 198] on icon at bounding box center [214, 197] width 6 height 6
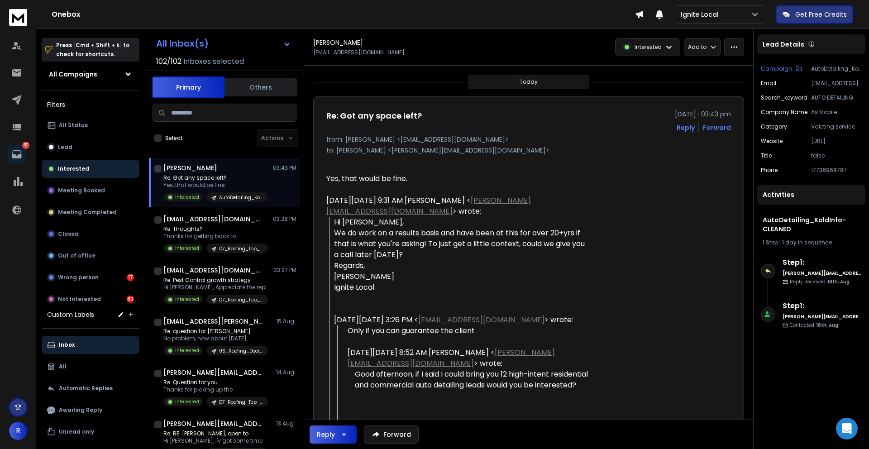
click at [829, 83] on p "[EMAIL_ADDRESS][DOMAIN_NAME]" at bounding box center [836, 83] width 51 height 7
click at [832, 168] on p "17738968787" at bounding box center [836, 170] width 51 height 7
click at [823, 112] on p "As Mobile Detailing +/A-MAN CONSTRUCTION &REMODELING" at bounding box center [836, 112] width 51 height 7
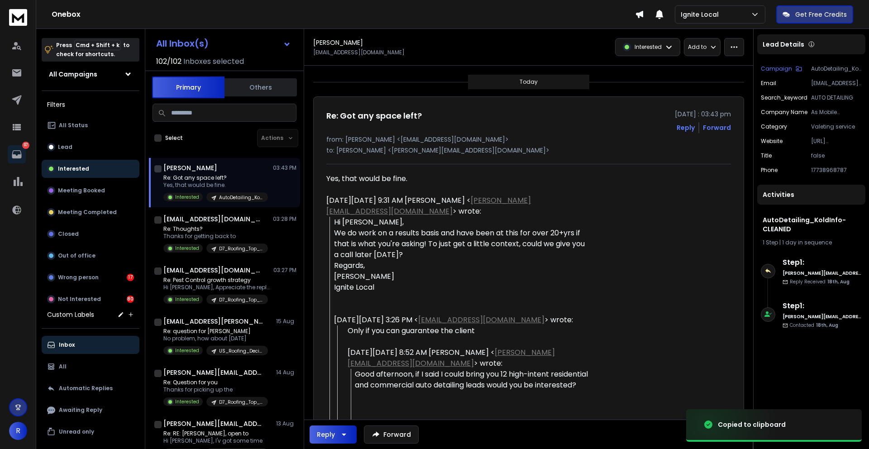
click at [831, 140] on p "http://asmobiledetailingplus.simplybook.me/" at bounding box center [836, 141] width 51 height 7
click at [831, 170] on p "17738968787" at bounding box center [836, 170] width 51 height 7
click at [317, 434] on div "Reply" at bounding box center [326, 434] width 18 height 9
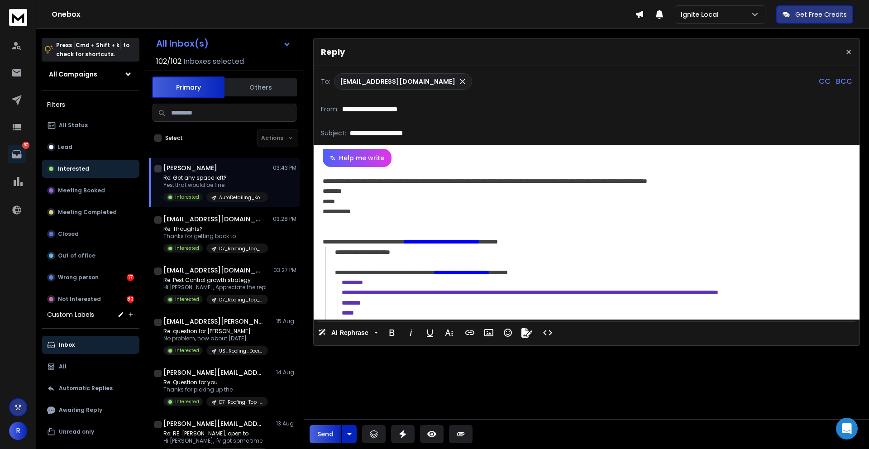
click at [324, 432] on button "Send" at bounding box center [326, 434] width 32 height 18
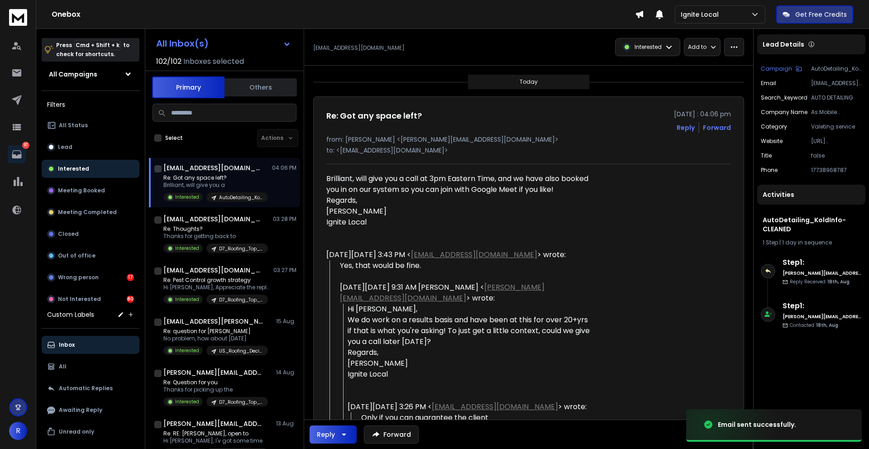
click at [651, 44] on p "Interested" at bounding box center [648, 46] width 27 height 7
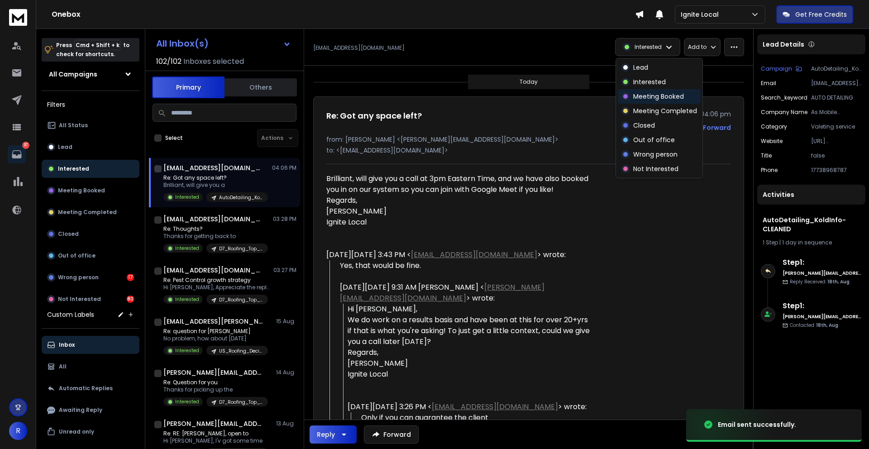
click at [658, 97] on p "Meeting Booked" at bounding box center [659, 96] width 51 height 9
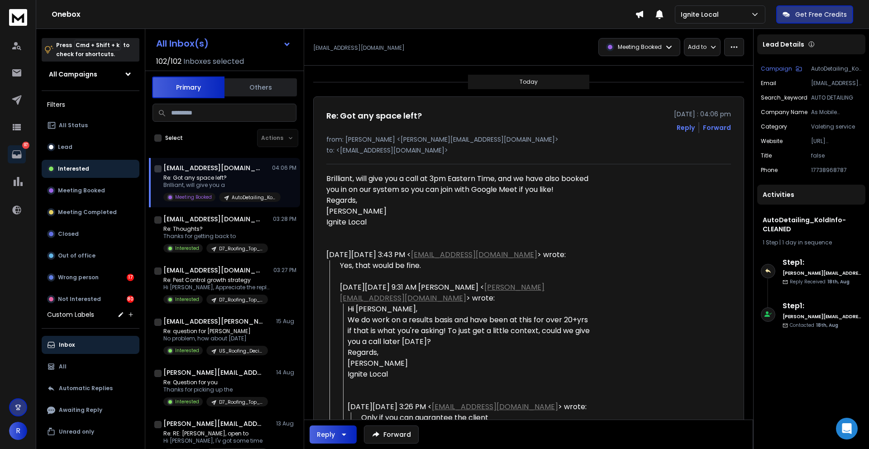
click at [827, 114] on p "As Mobile Detailing +/A-MAN CONSTRUCTION &REMODELING" at bounding box center [836, 112] width 51 height 7
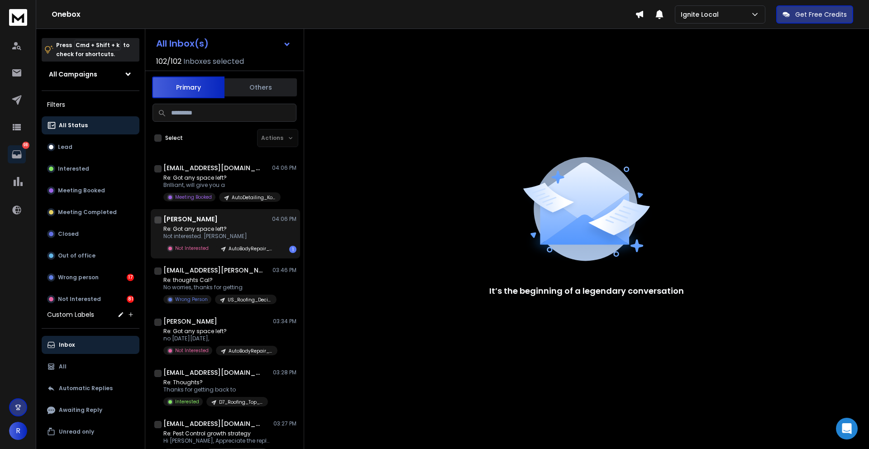
click at [278, 236] on div "Re: Got any space left? Not interested. [PERSON_NAME] Not Interested AutoBodyRe…" at bounding box center [229, 240] width 133 height 28
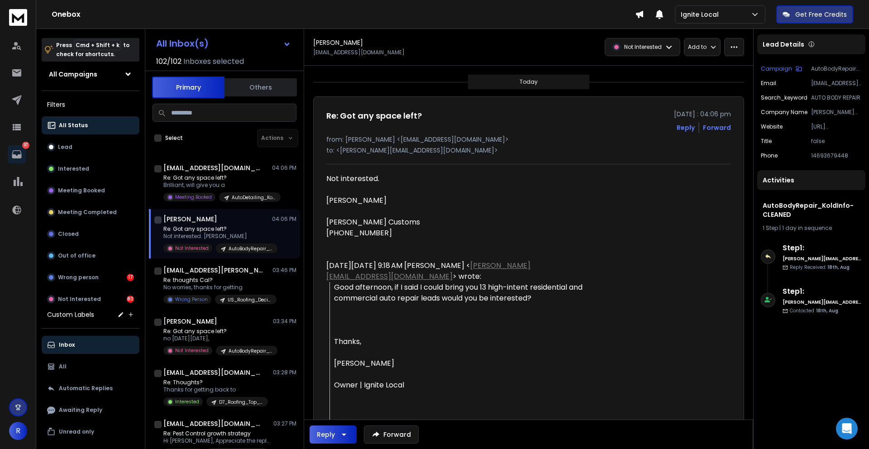
click at [736, 49] on icon "button" at bounding box center [734, 47] width 8 height 8
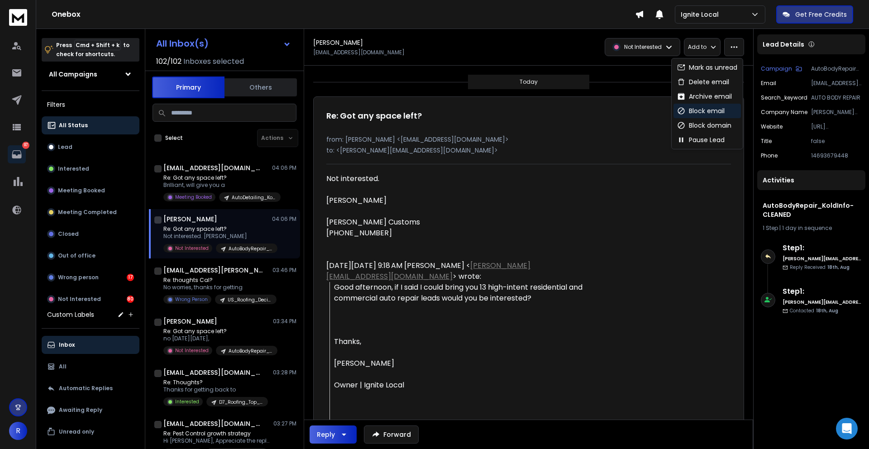
click at [723, 111] on div "Block email" at bounding box center [701, 110] width 48 height 9
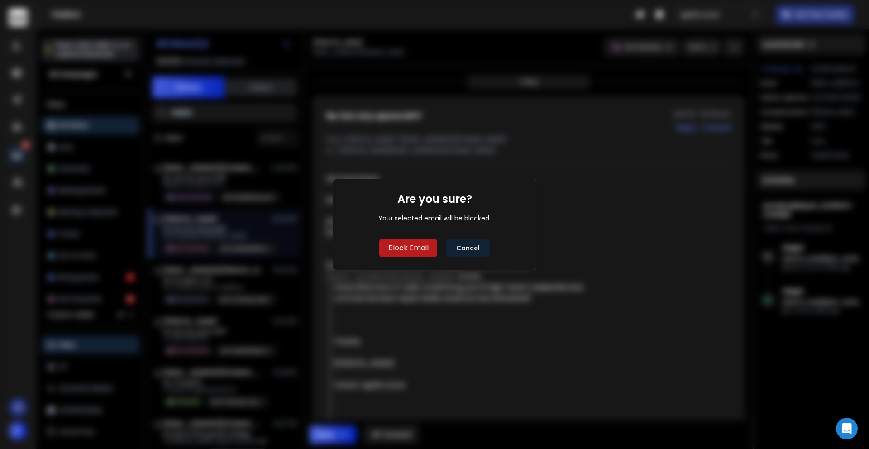
click at [427, 249] on button "Block Email" at bounding box center [408, 248] width 58 height 18
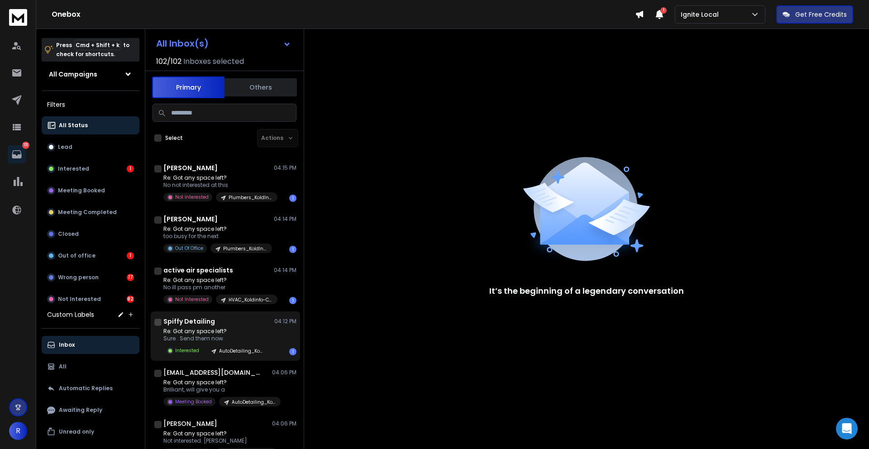
click at [218, 323] on div "Spiffy Detailing 04:12 PM" at bounding box center [229, 321] width 133 height 9
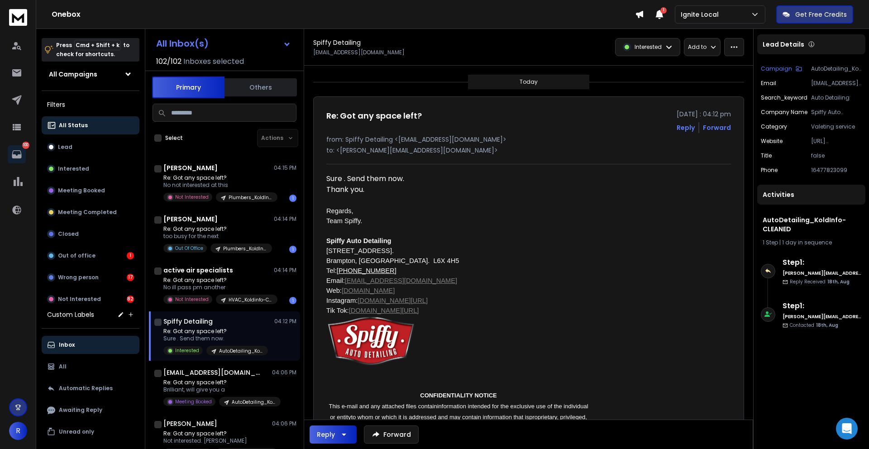
click at [328, 431] on div "Reply" at bounding box center [326, 434] width 18 height 9
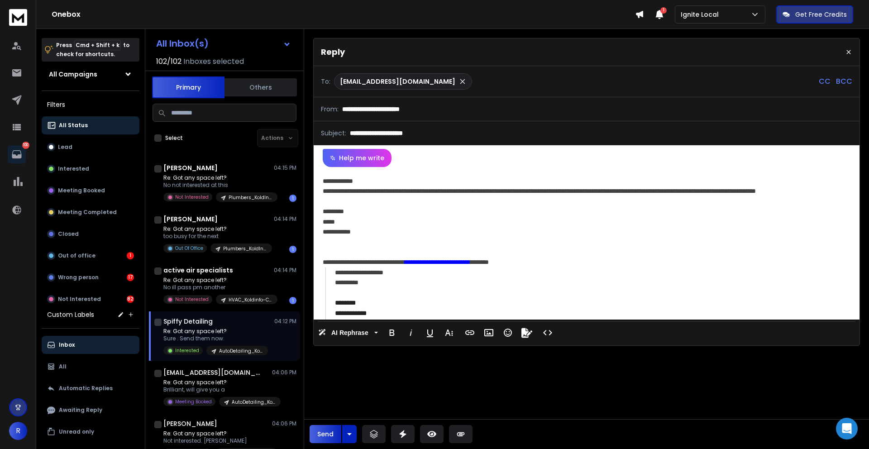
click at [317, 438] on button "Send" at bounding box center [326, 434] width 32 height 18
